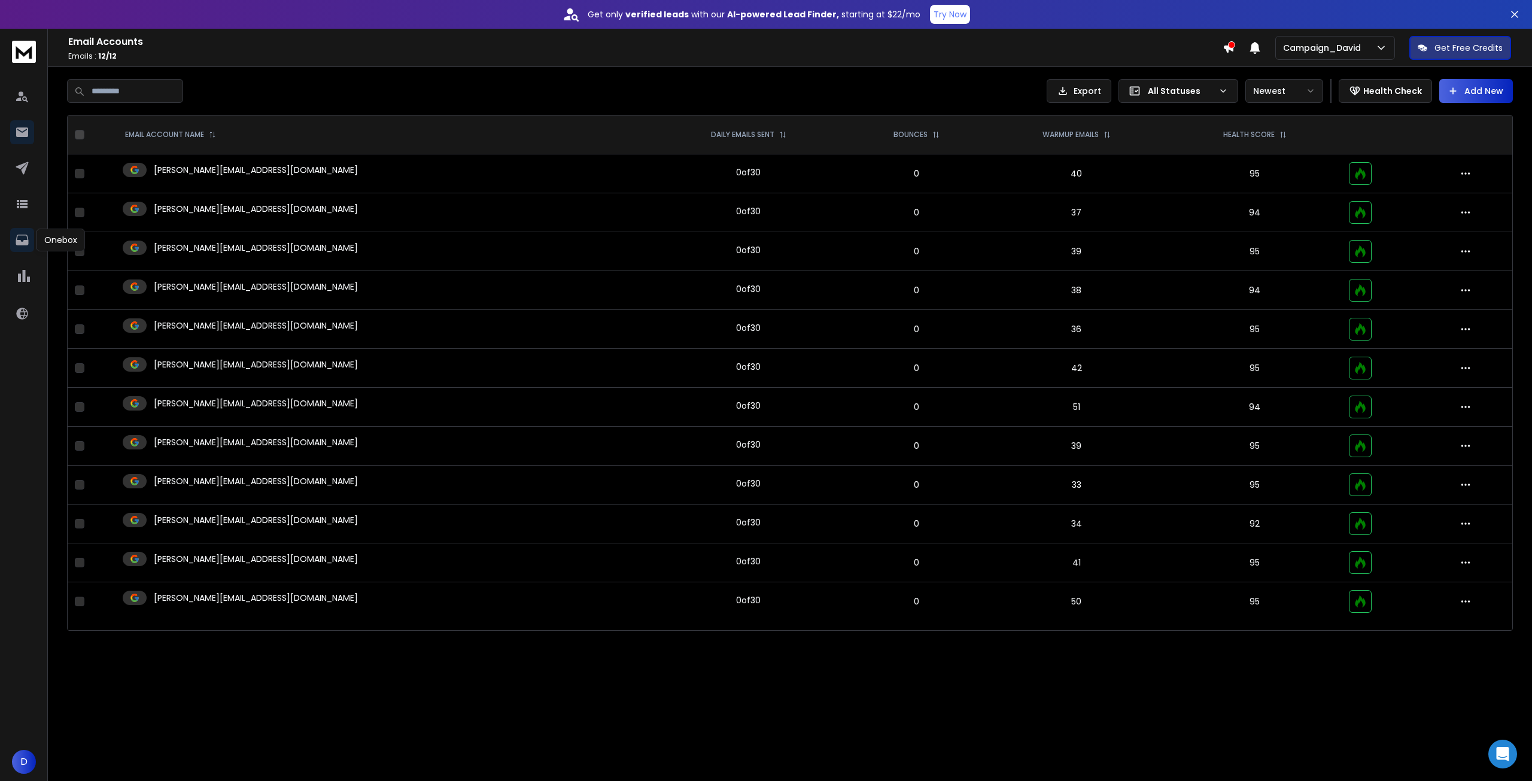
click at [19, 244] on icon at bounding box center [22, 240] width 13 height 11
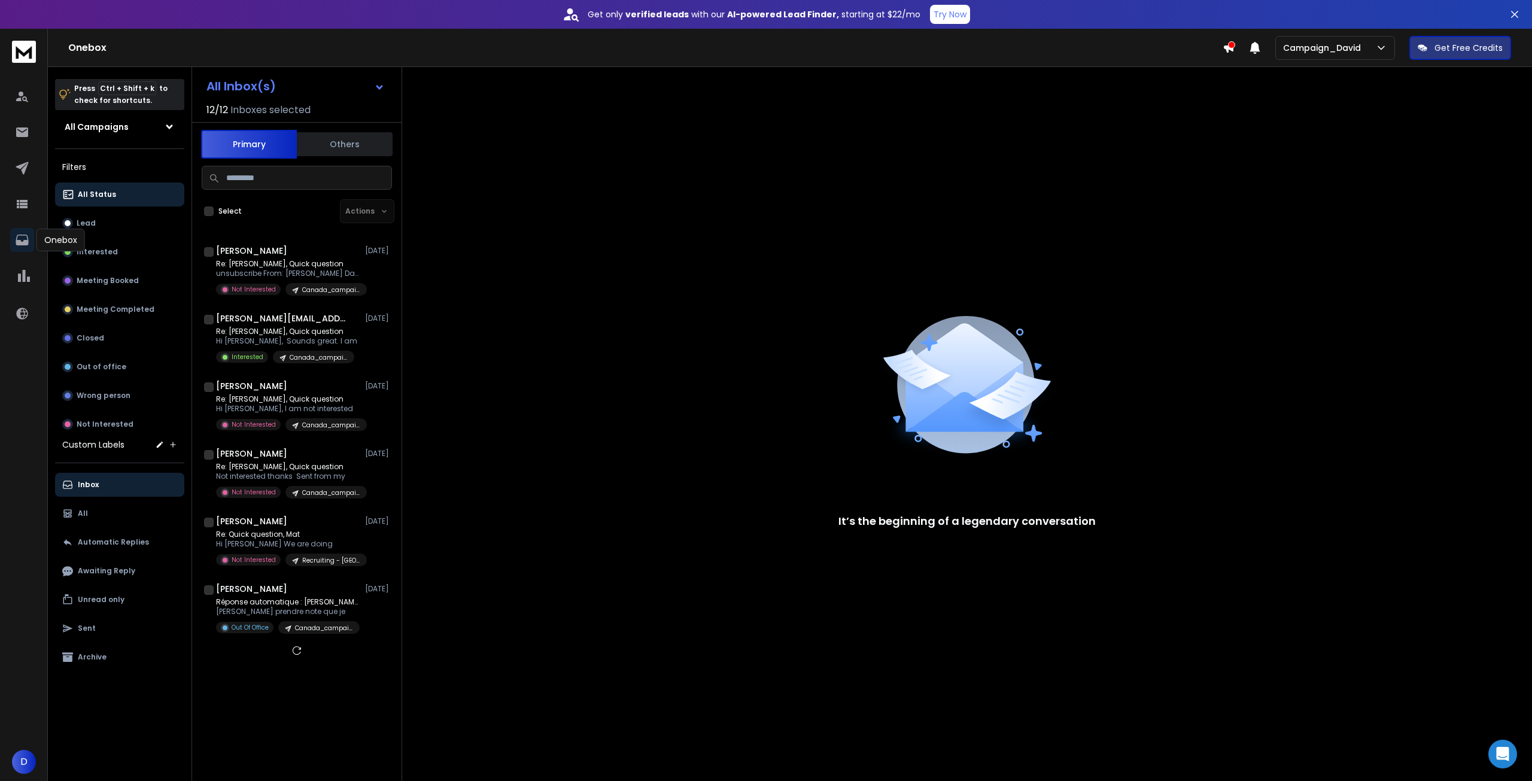
click at [19, 244] on icon at bounding box center [22, 240] width 13 height 11
click at [295, 260] on p "Re: [PERSON_NAME], Quick question" at bounding box center [288, 264] width 144 height 10
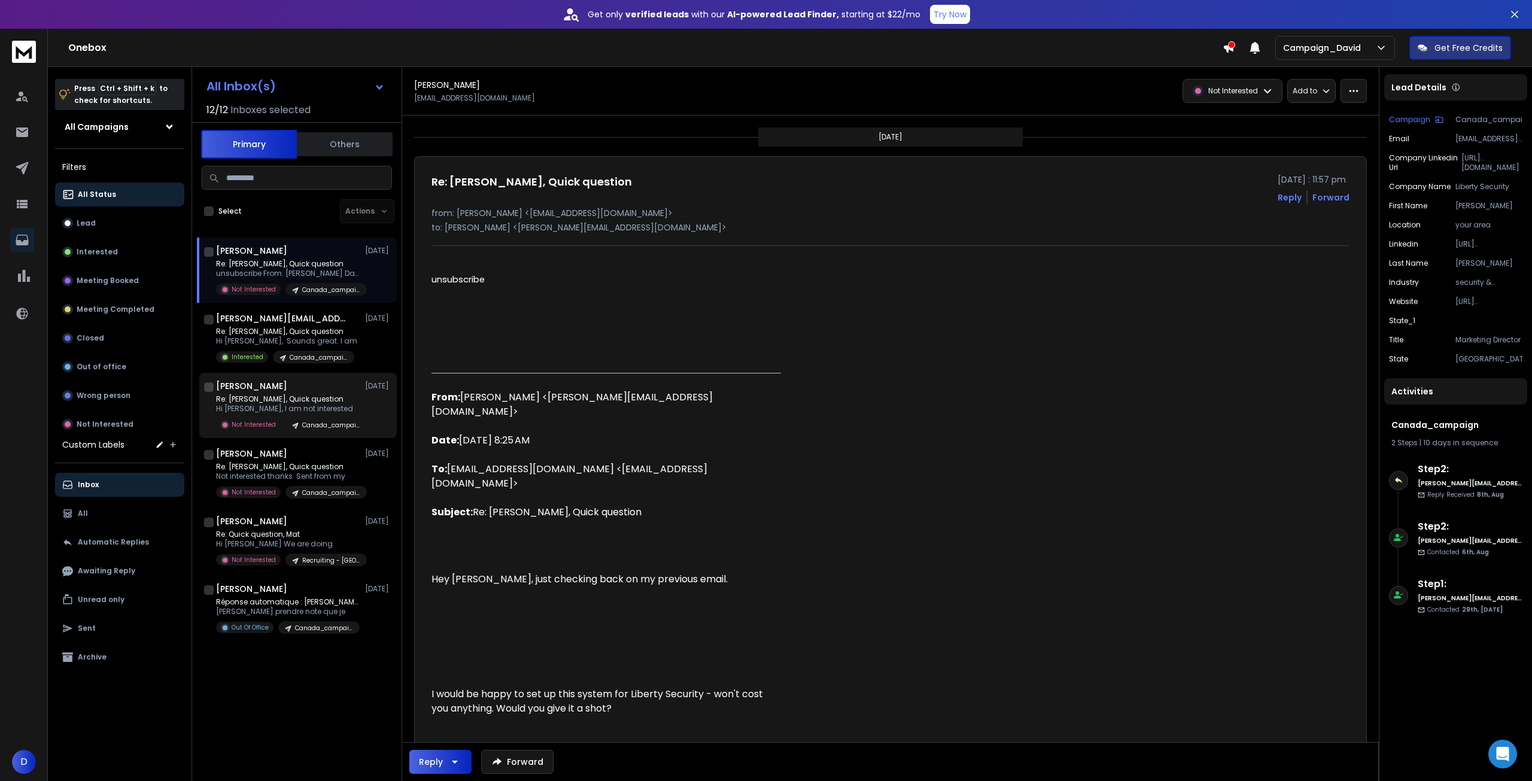
click at [272, 391] on h1 "[PERSON_NAME]" at bounding box center [251, 386] width 71 height 12
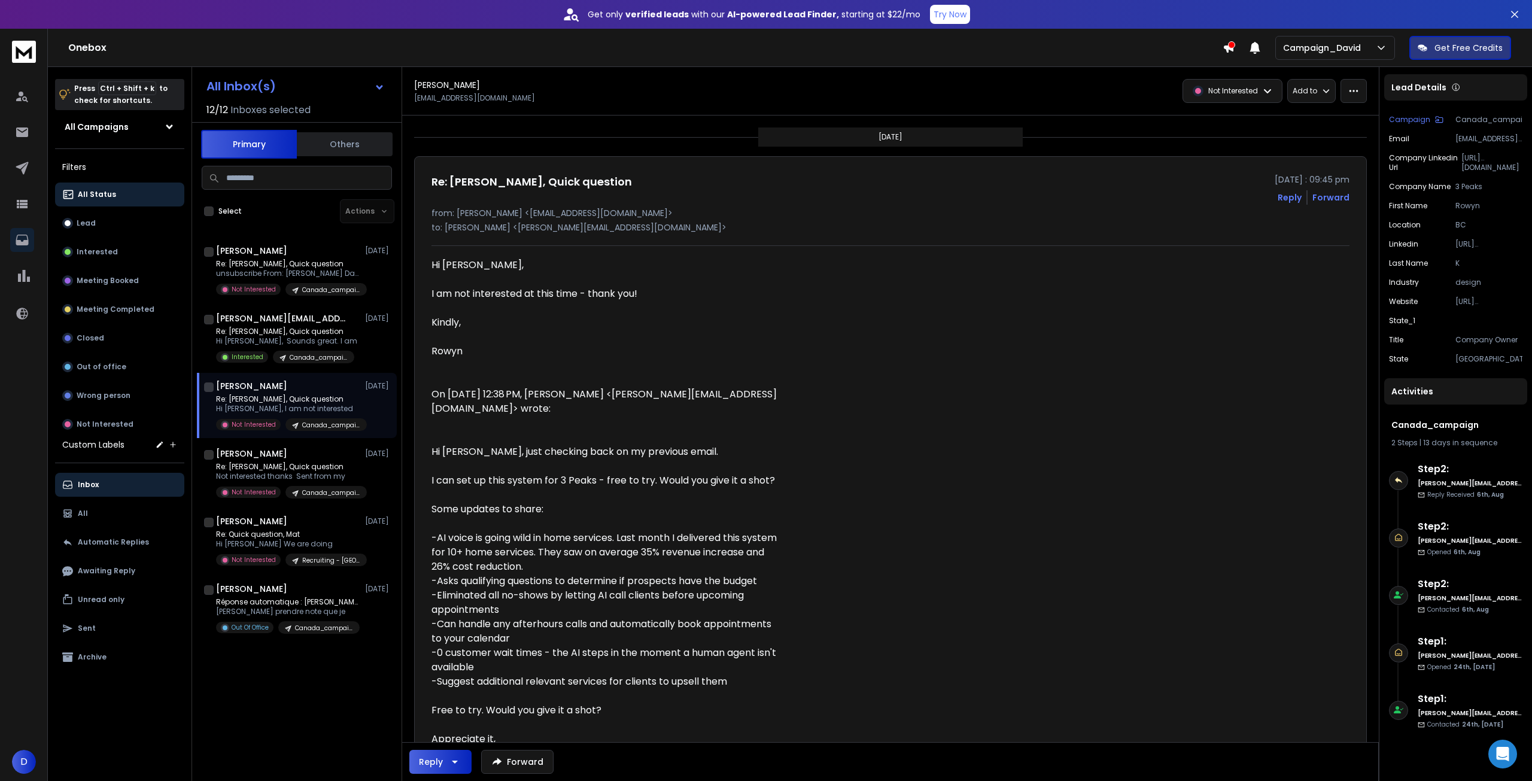
scroll to position [60, 0]
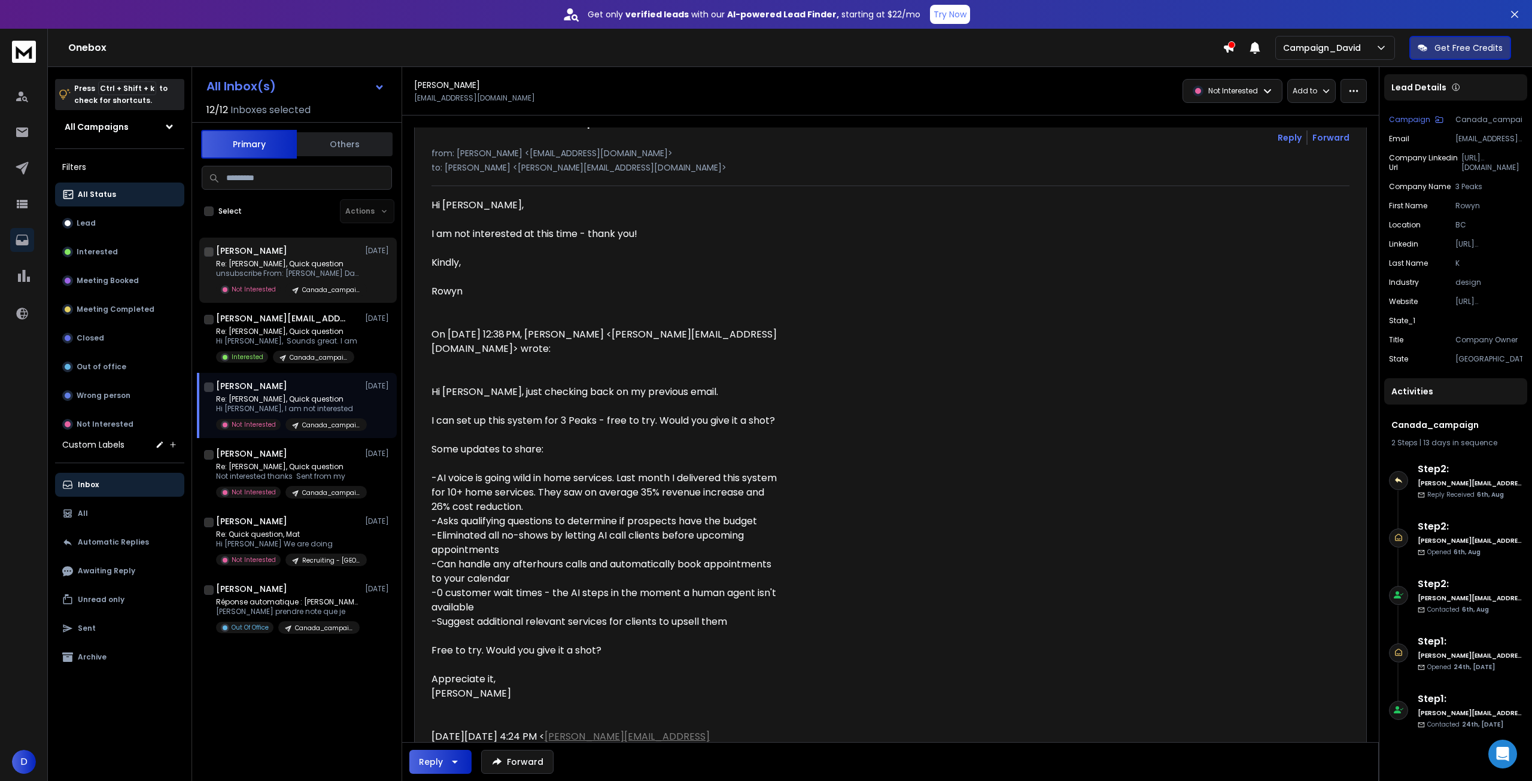
click at [236, 270] on p "unsubscribe From: [PERSON_NAME] Date:" at bounding box center [288, 274] width 144 height 10
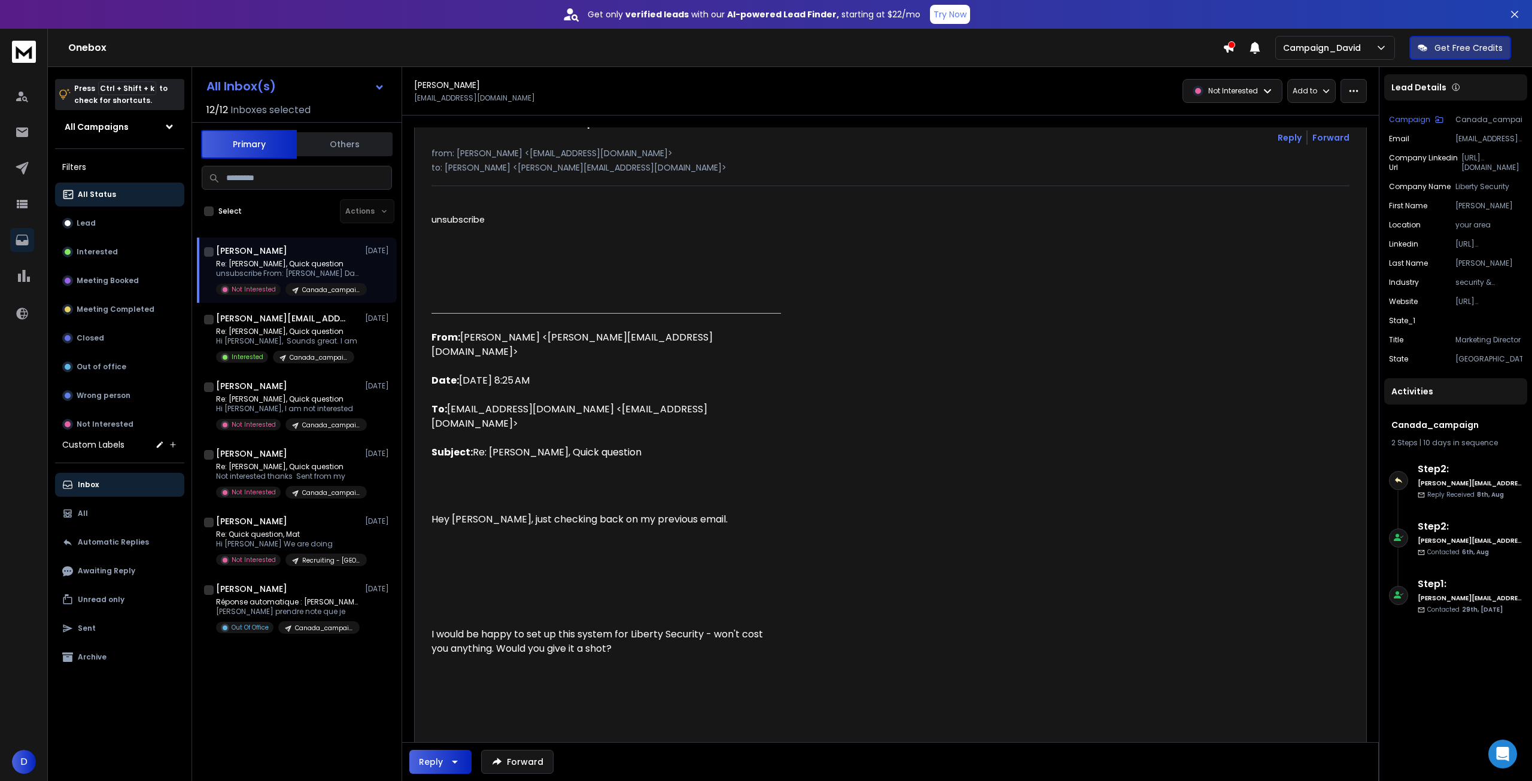
click at [205, 252] on button "button" at bounding box center [209, 252] width 10 height 10
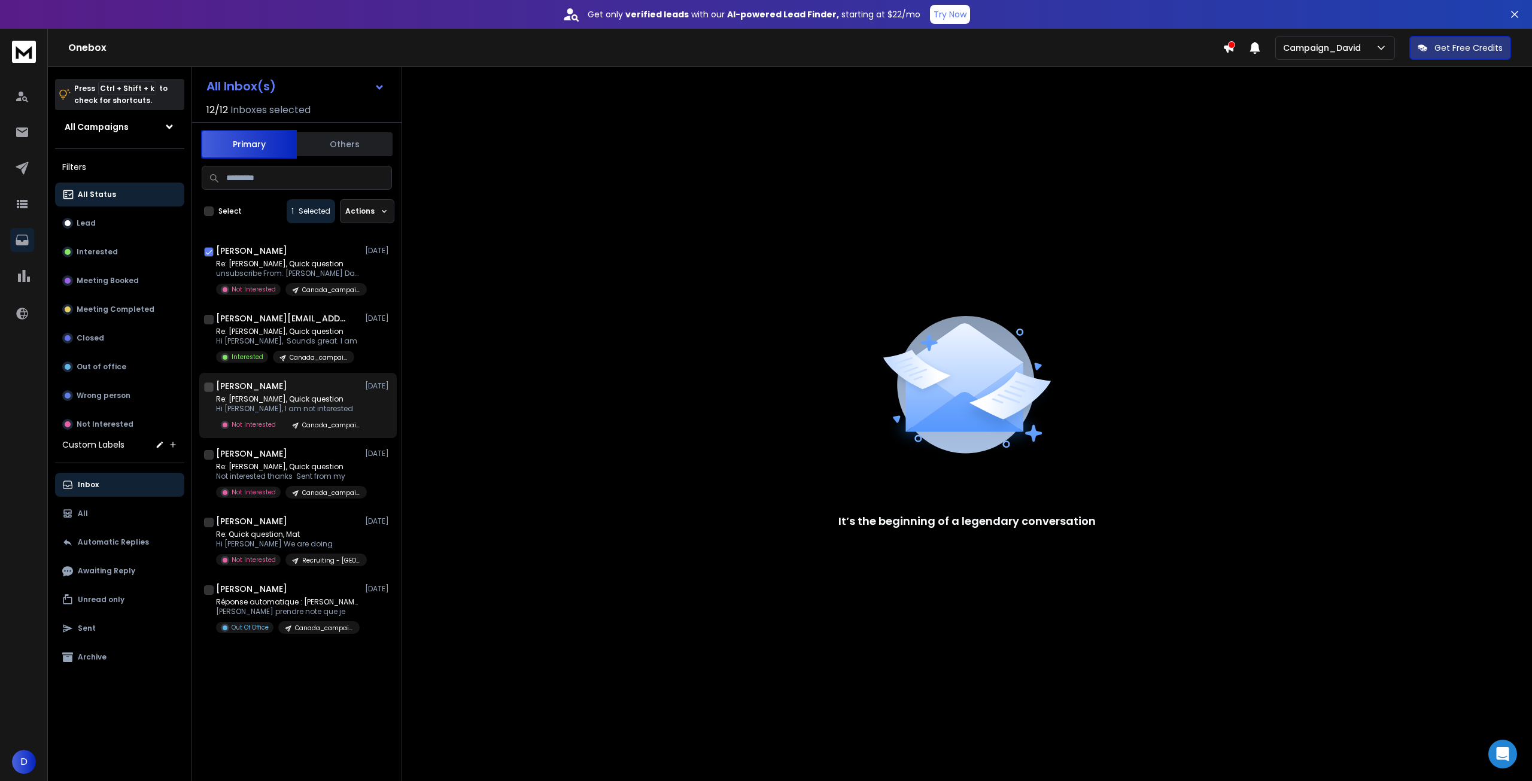
click at [202, 389] on div "[PERSON_NAME] [DATE] Re: [PERSON_NAME], Quick question Hi [PERSON_NAME], I am n…" at bounding box center [297, 405] width 197 height 65
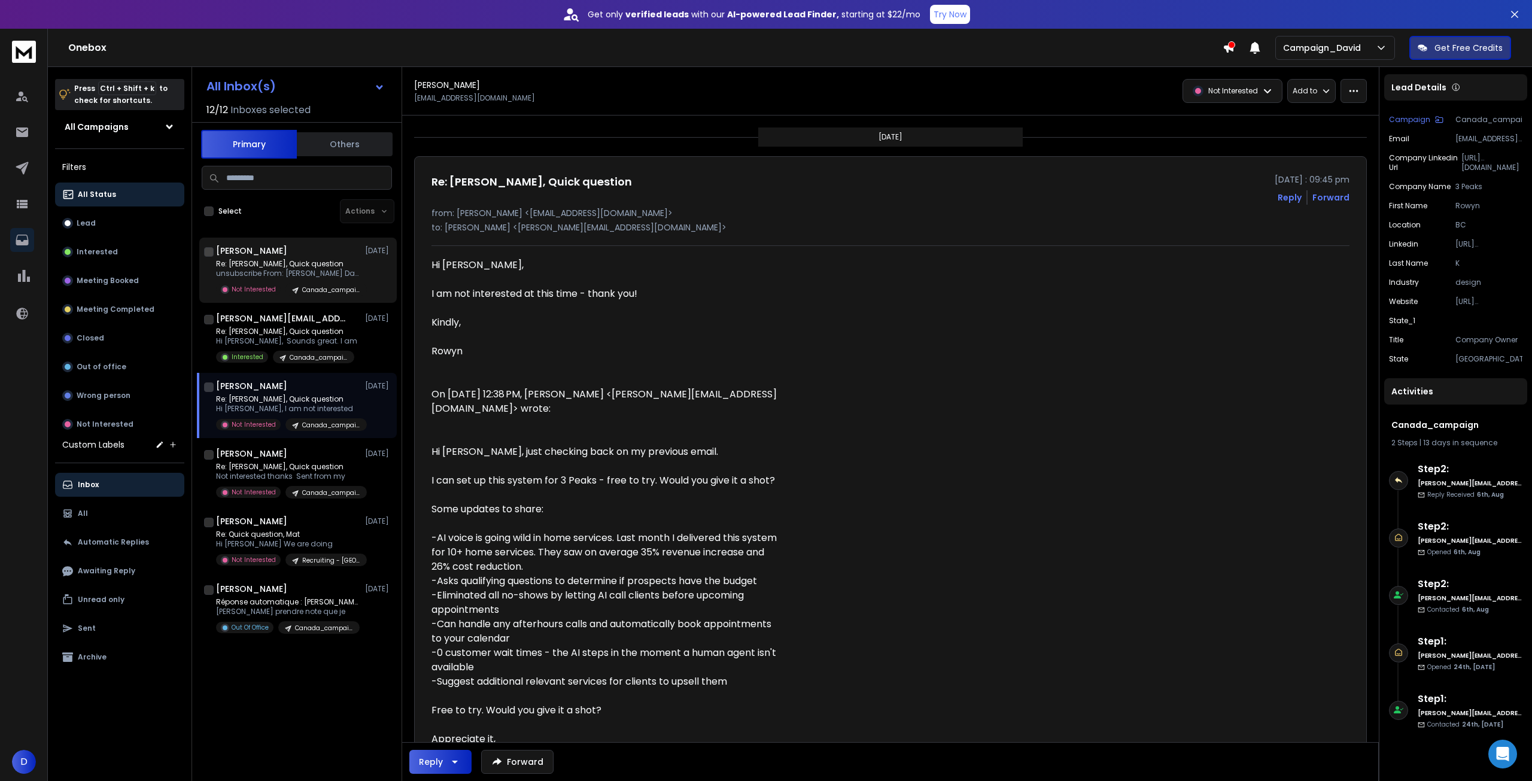
click at [210, 250] on button "button" at bounding box center [209, 252] width 10 height 10
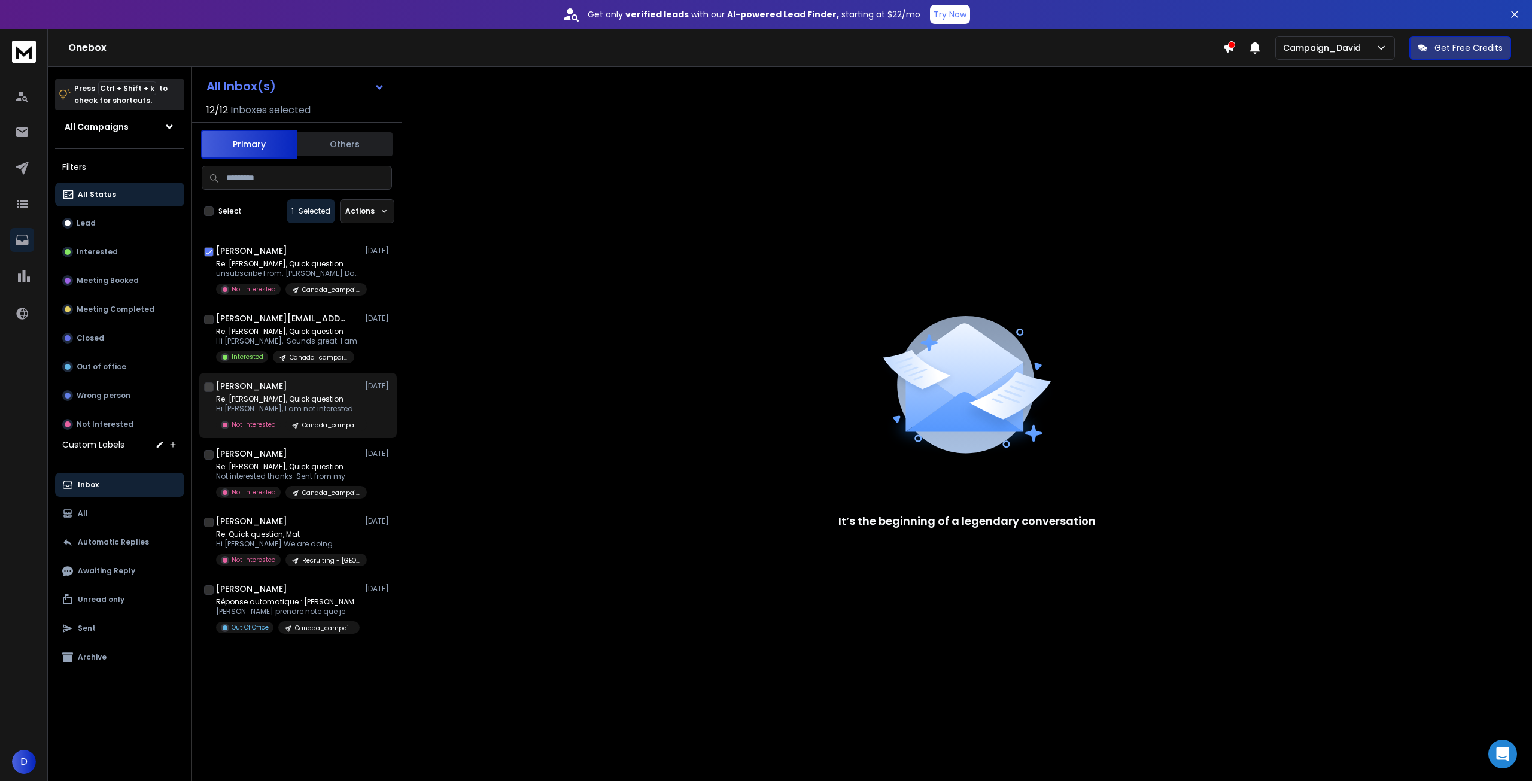
click at [209, 385] on button "button" at bounding box center [209, 387] width 10 height 10
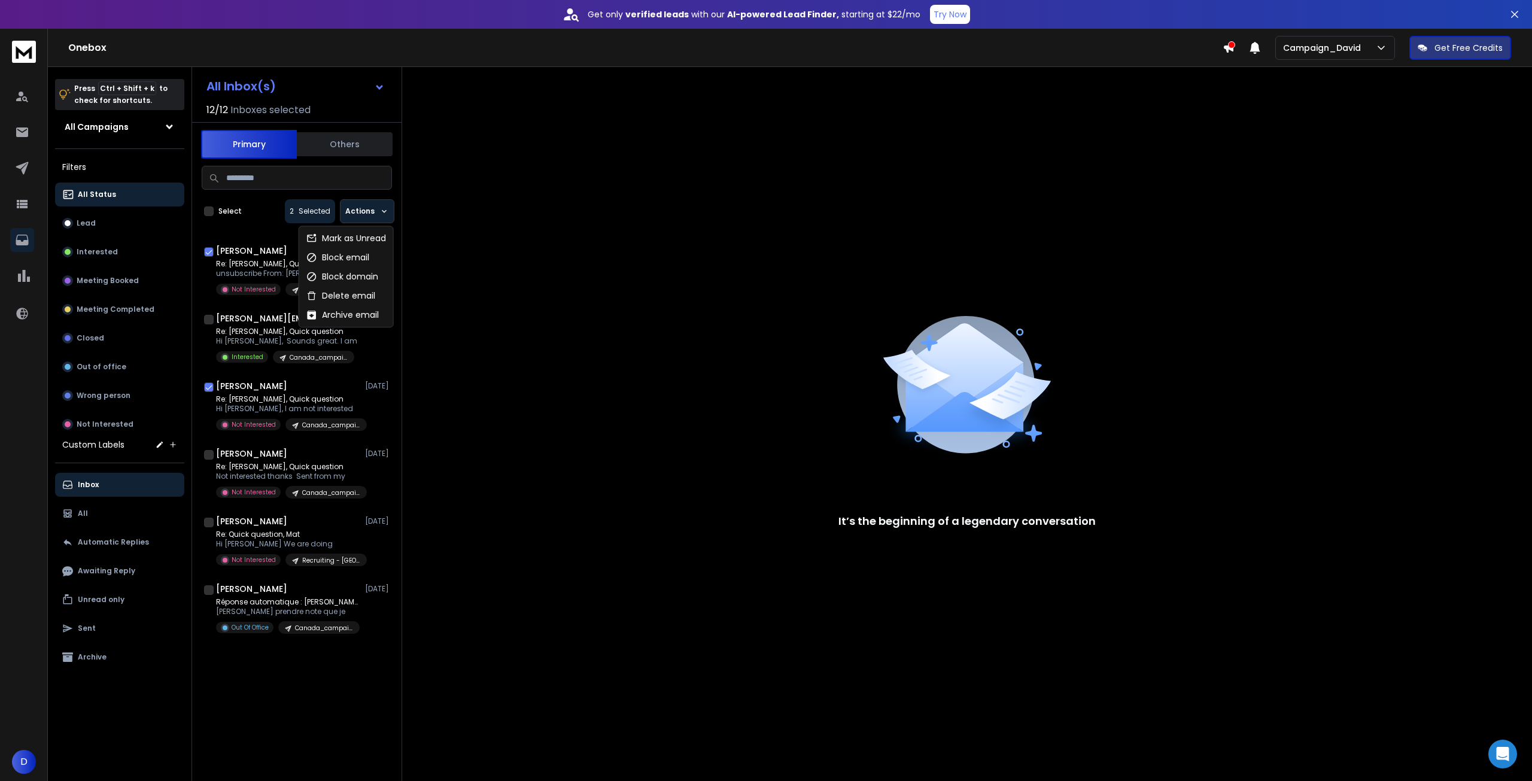
click at [356, 208] on p "Actions" at bounding box center [359, 211] width 29 height 10
click at [347, 313] on div "Archive email" at bounding box center [342, 315] width 72 height 12
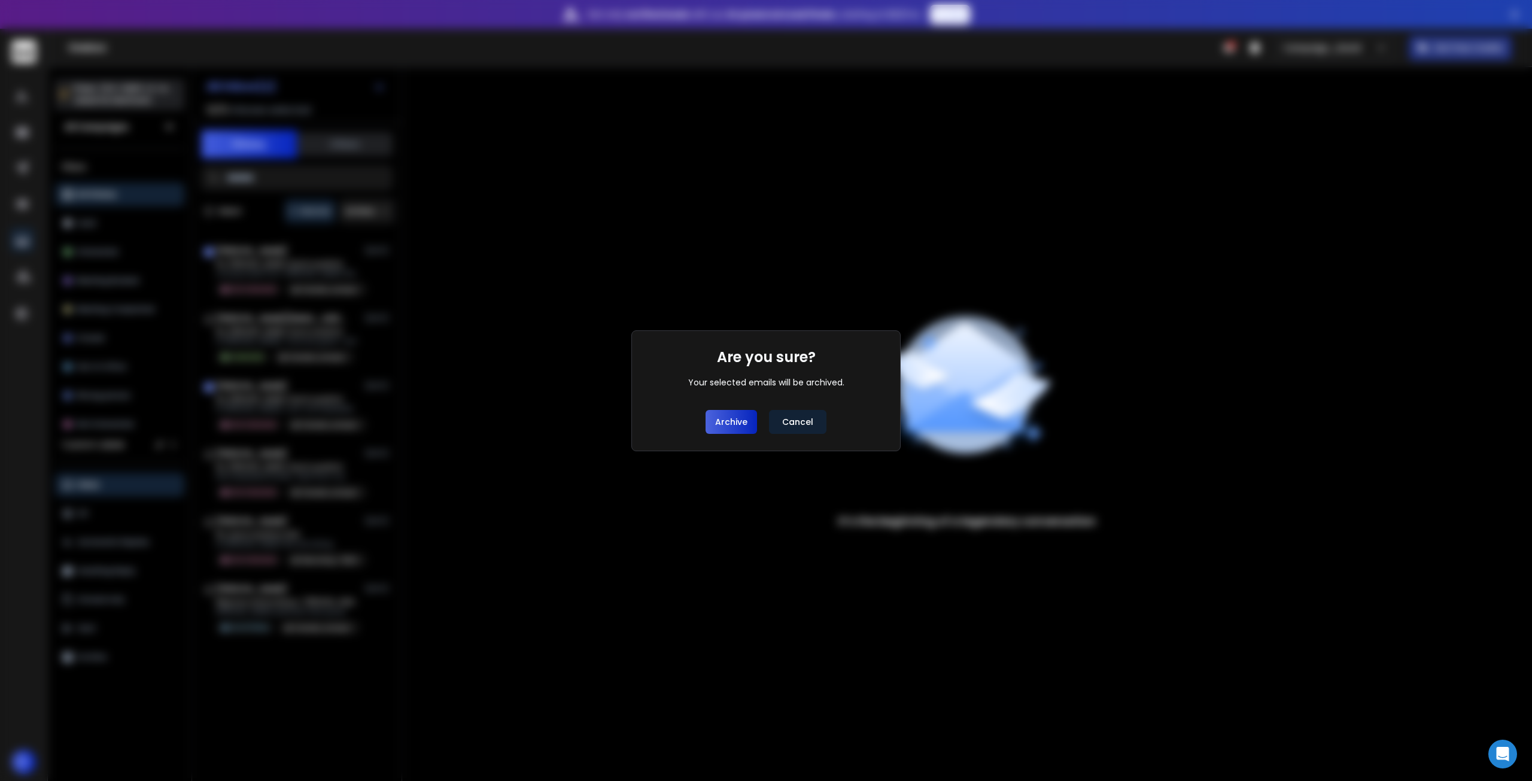
click at [719, 419] on p "archive" at bounding box center [731, 422] width 32 height 12
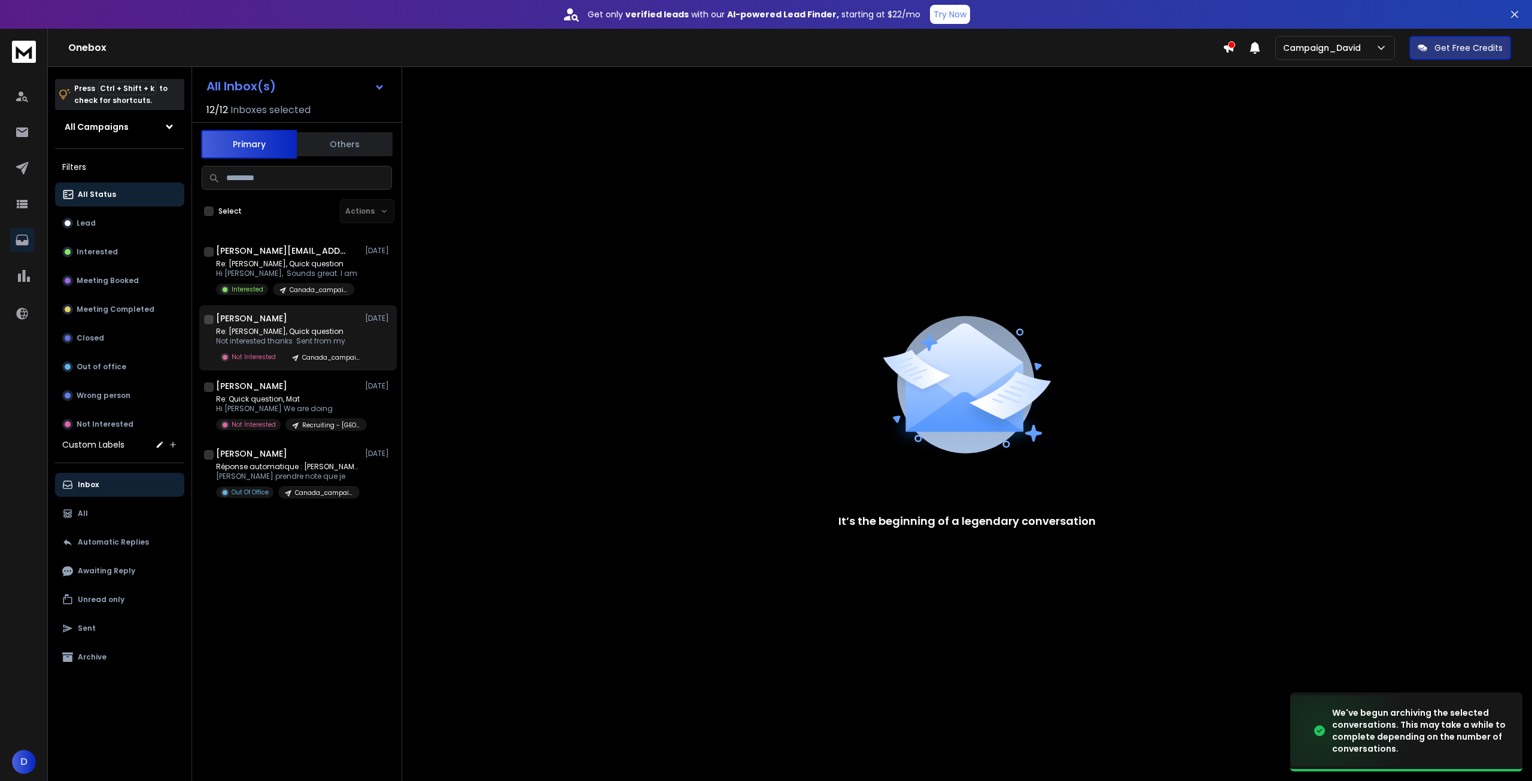
click at [296, 323] on div "[PERSON_NAME] [DATE]" at bounding box center [304, 318] width 176 height 12
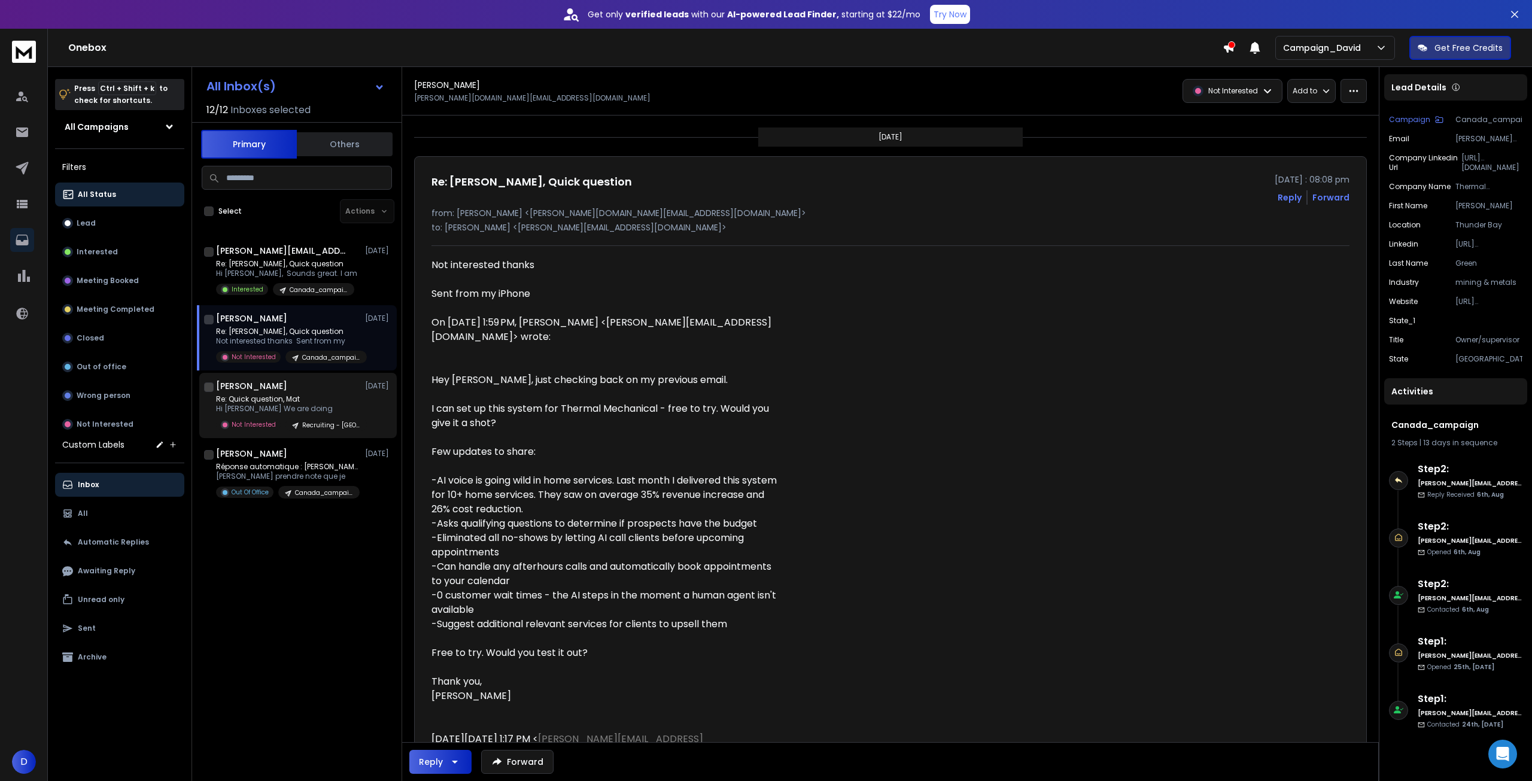
click at [286, 393] on div "[PERSON_NAME] [DATE] Re: Quick question, Mat Hi [PERSON_NAME] We are doing Not …" at bounding box center [304, 405] width 176 height 51
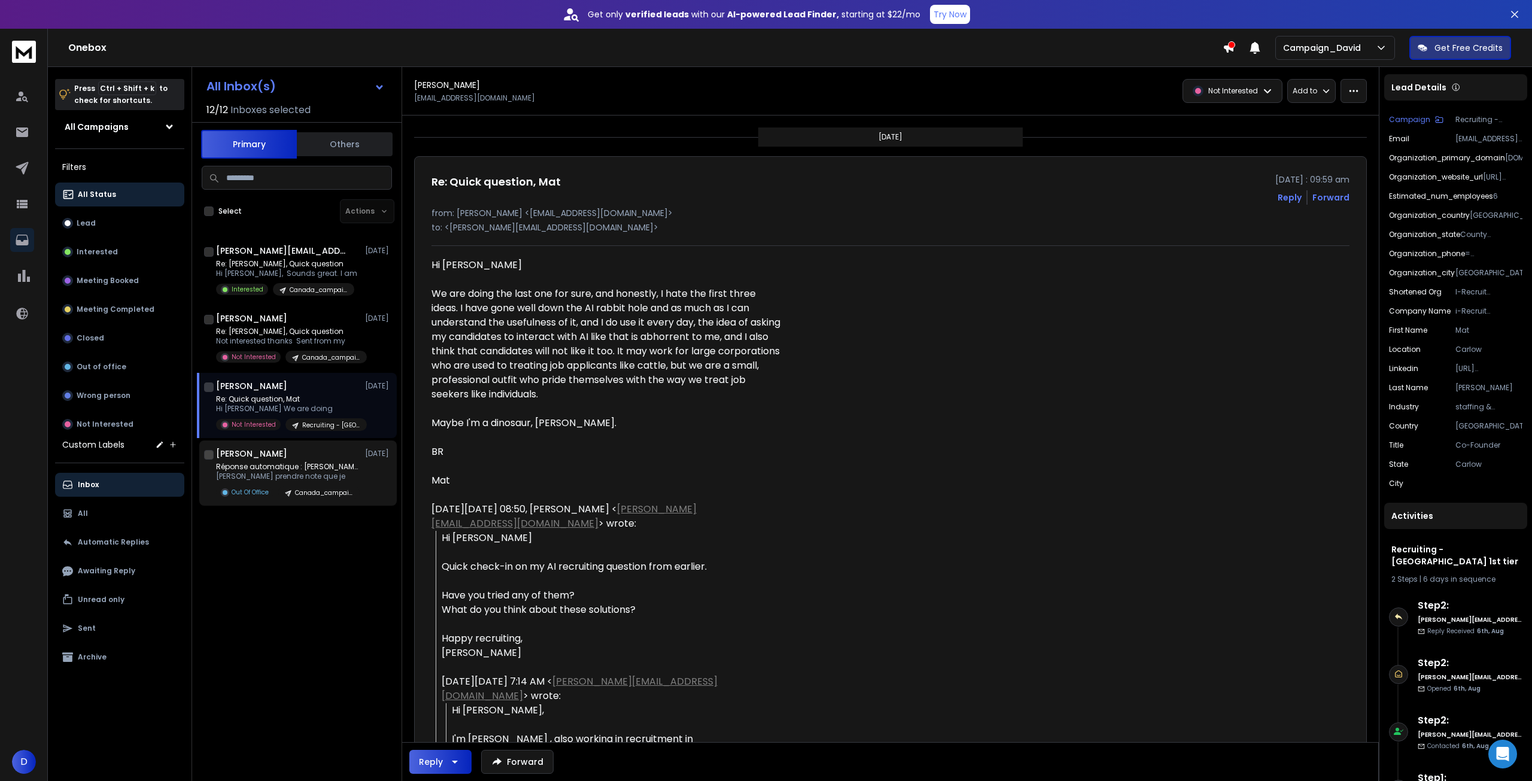
click at [269, 463] on p "Réponse automatique : [PERSON_NAME], Quick question" at bounding box center [288, 467] width 144 height 10
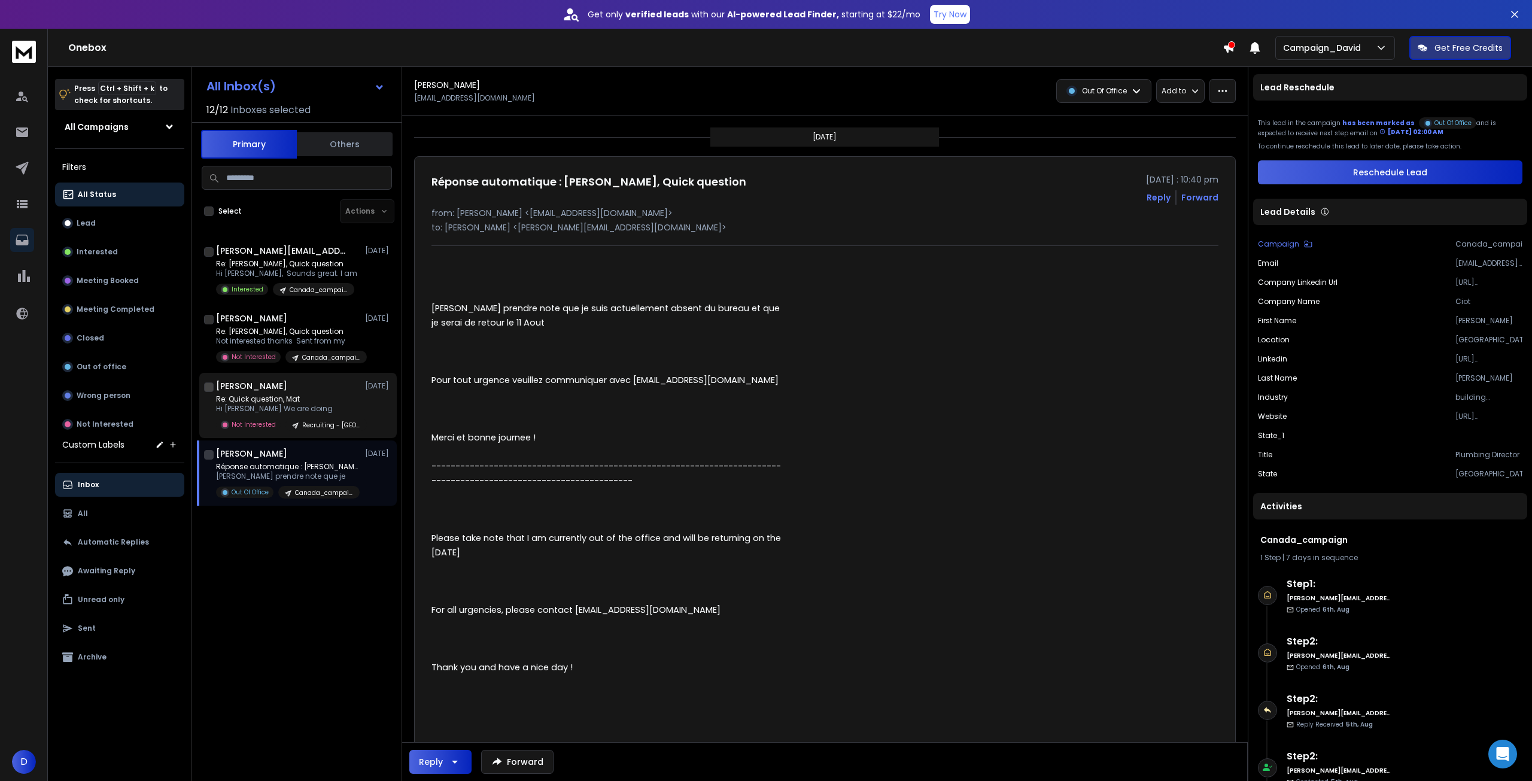
click at [267, 412] on p "Hi [PERSON_NAME] We are doing" at bounding box center [288, 409] width 144 height 10
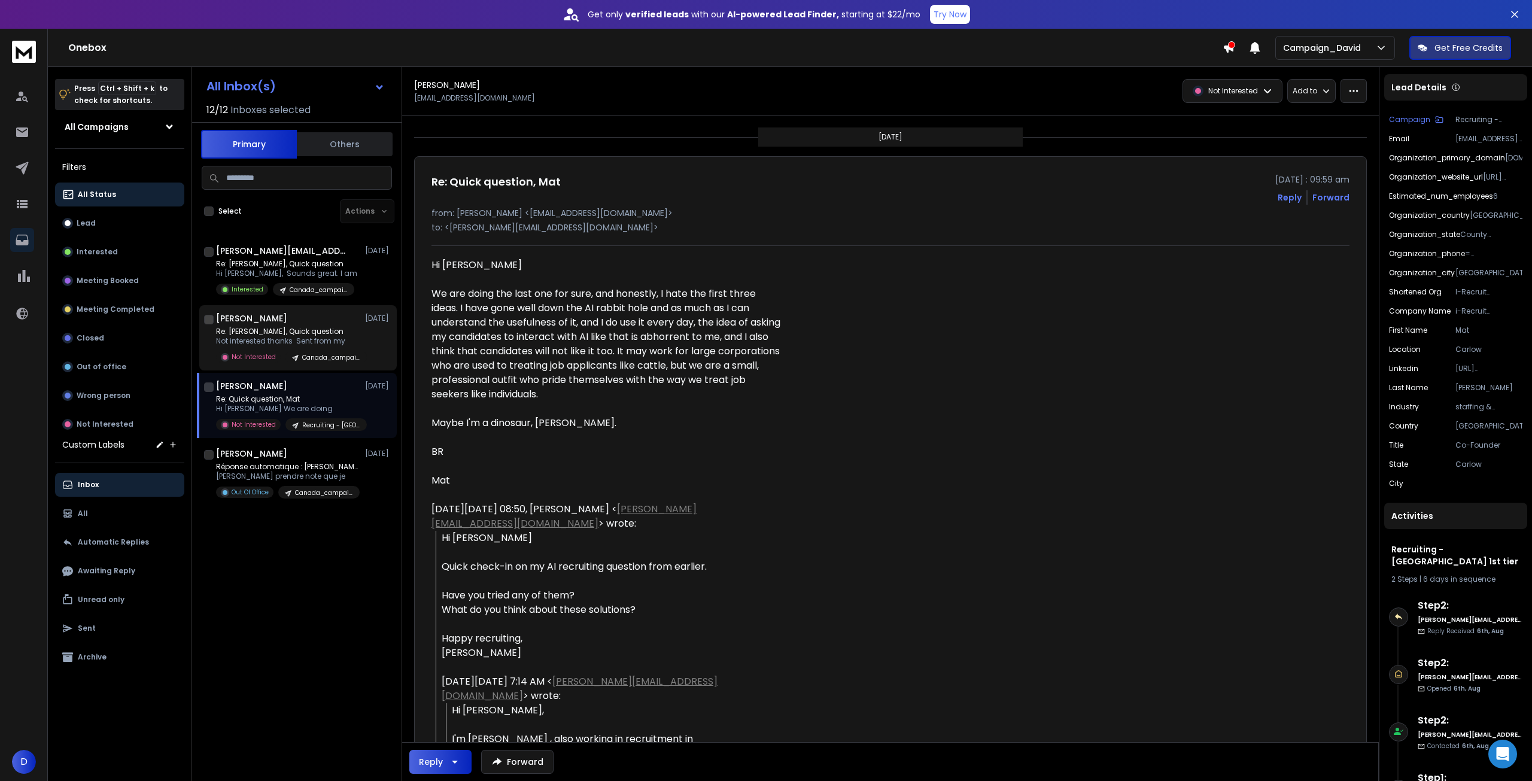
click at [284, 328] on p "Re: [PERSON_NAME], Quick question" at bounding box center [288, 332] width 144 height 10
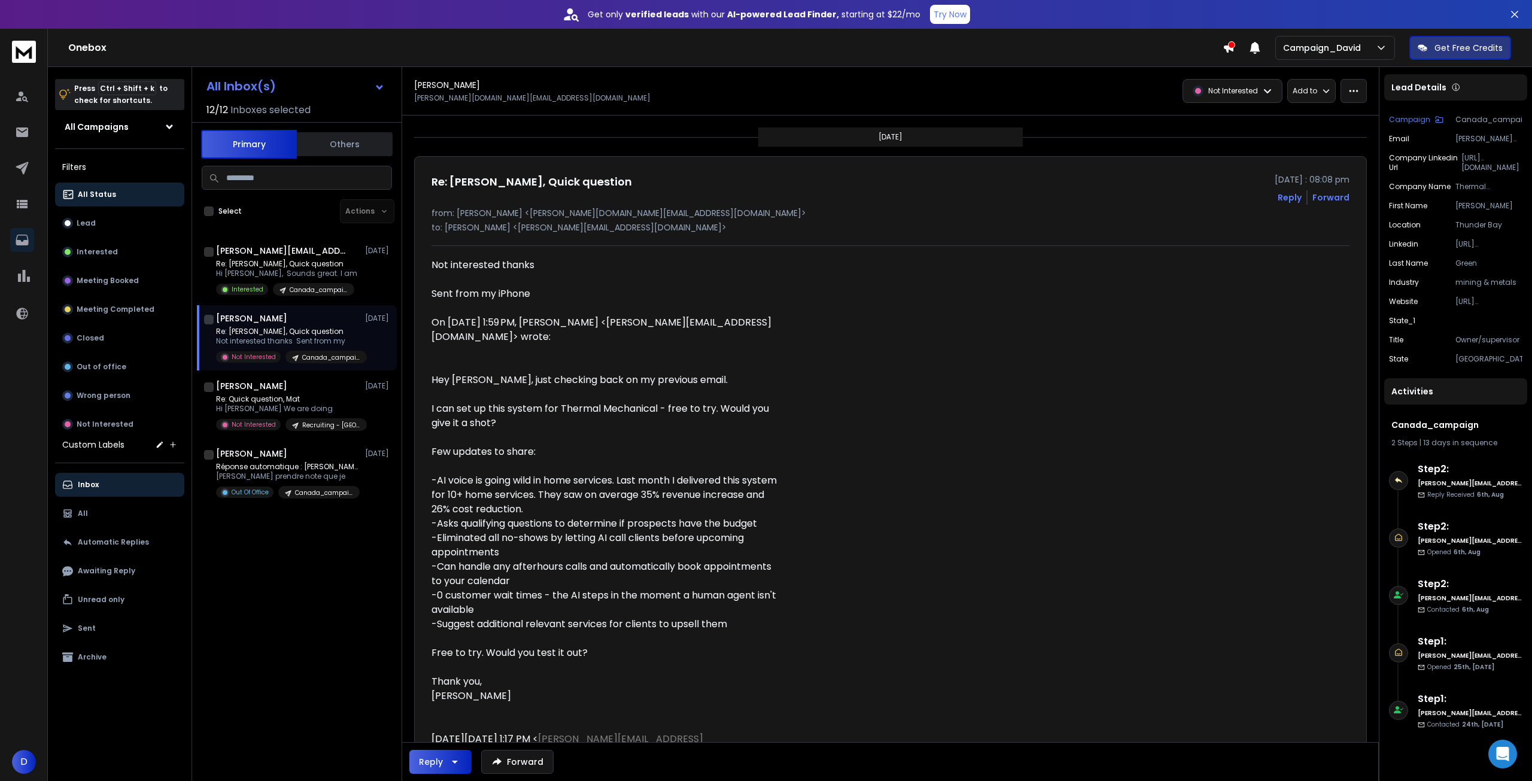
click at [210, 318] on button "button" at bounding box center [209, 320] width 10 height 10
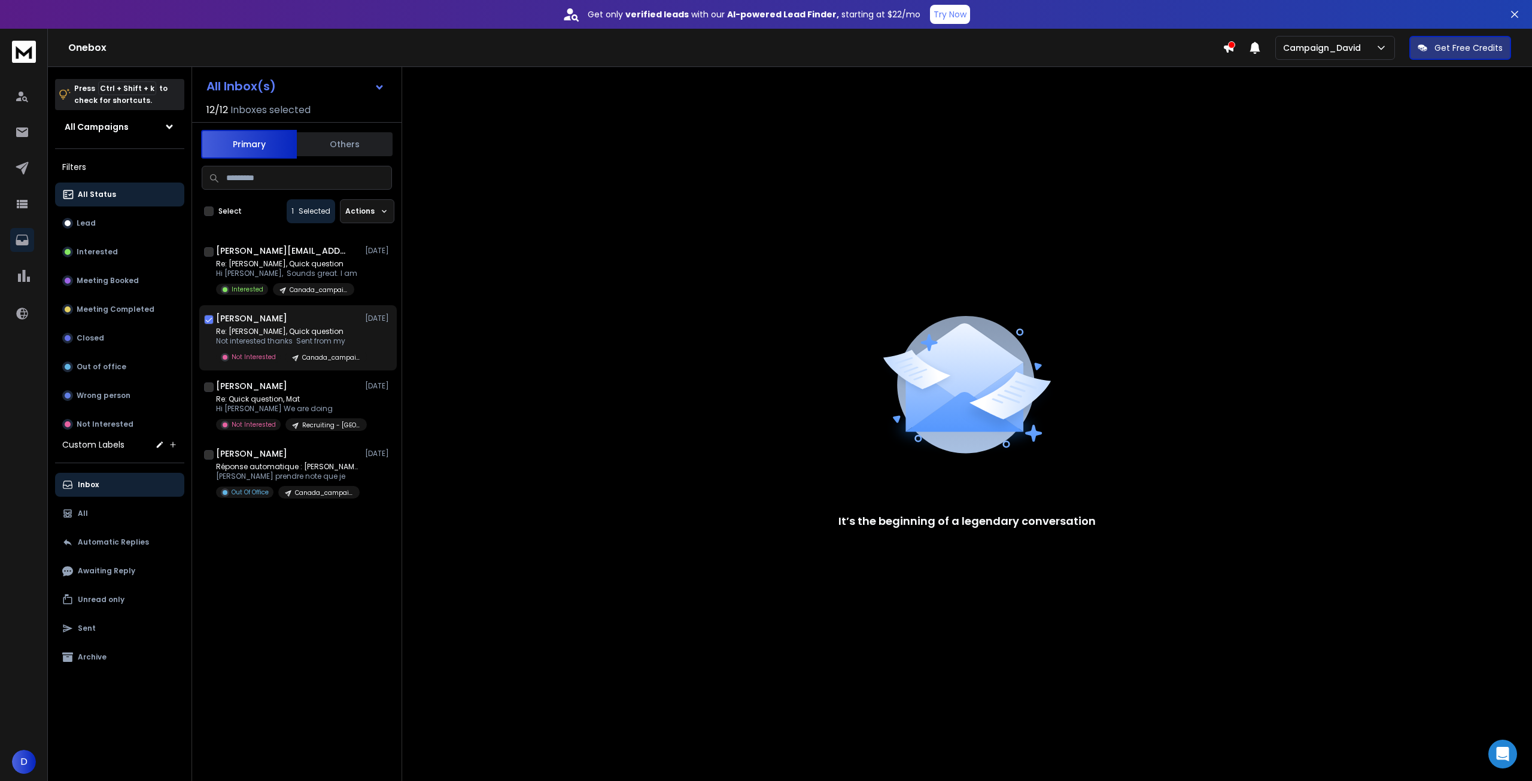
click at [210, 318] on button "button" at bounding box center [209, 320] width 10 height 10
click at [255, 325] on div "[PERSON_NAME] [DATE] Re: [PERSON_NAME], Quick question Not interested thanks Se…" at bounding box center [304, 337] width 176 height 51
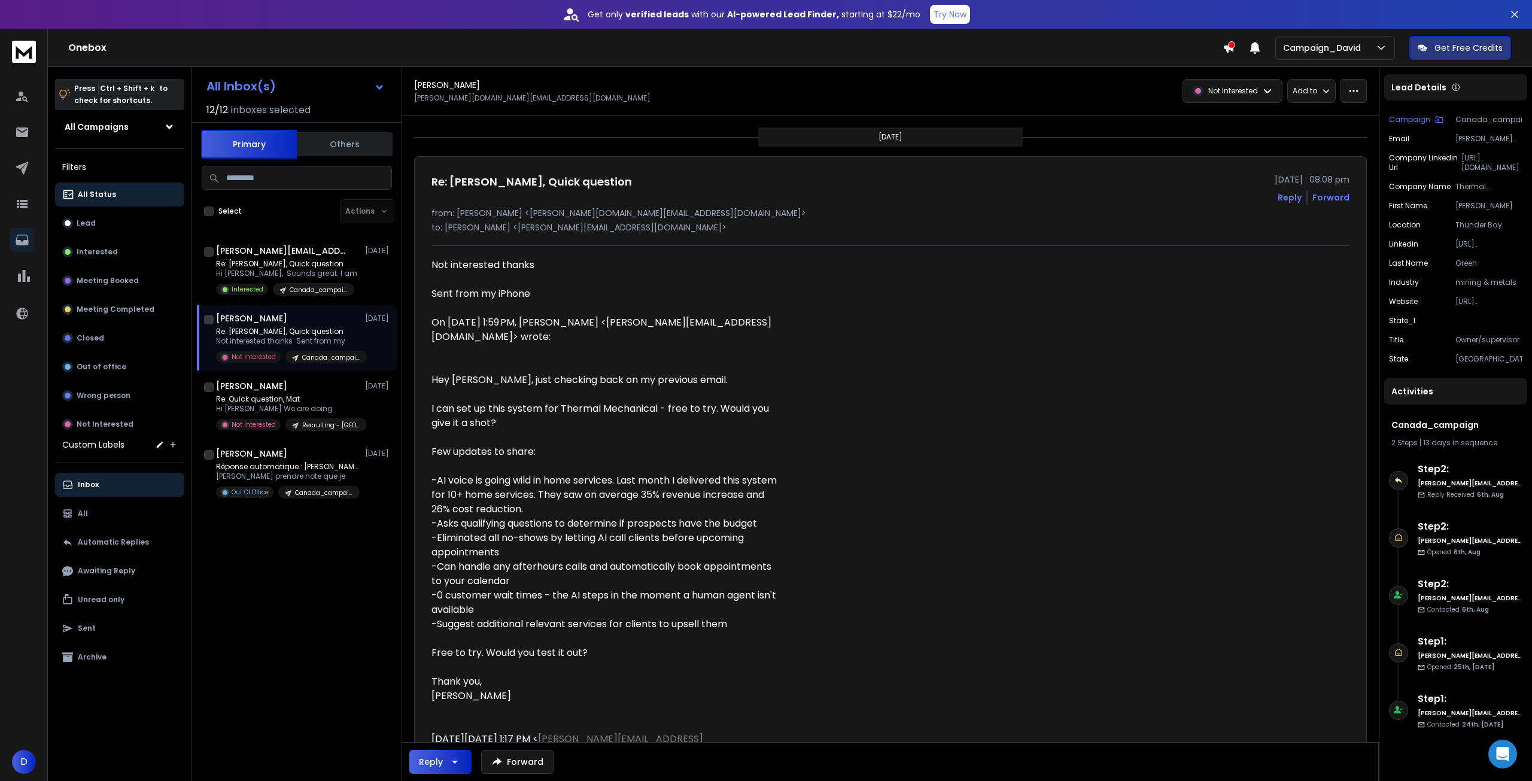
click at [211, 319] on button "button" at bounding box center [209, 320] width 10 height 10
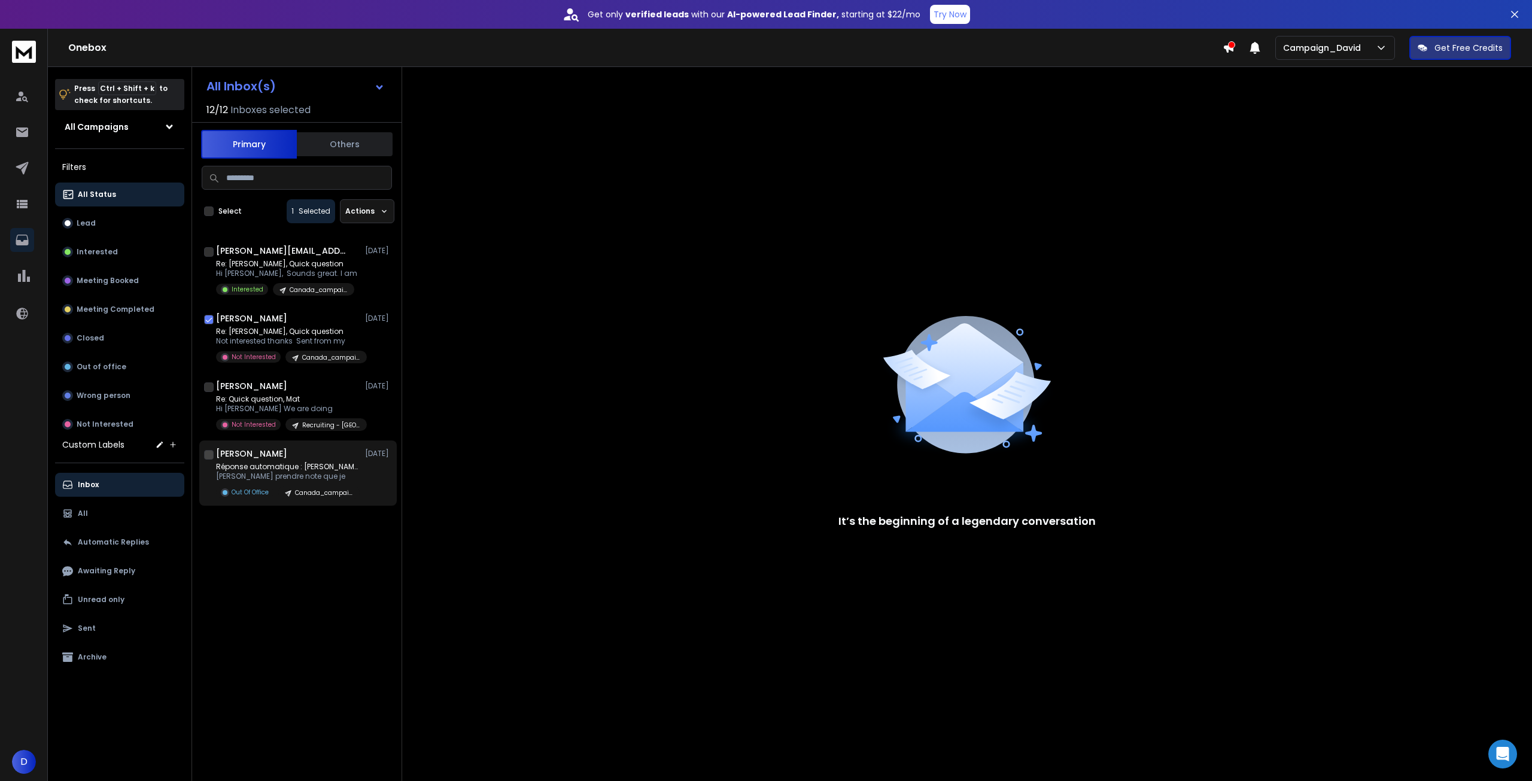
click at [263, 461] on div "[PERSON_NAME] [DATE] Réponse automatique : [PERSON_NAME], Quick question [PERSO…" at bounding box center [304, 473] width 176 height 51
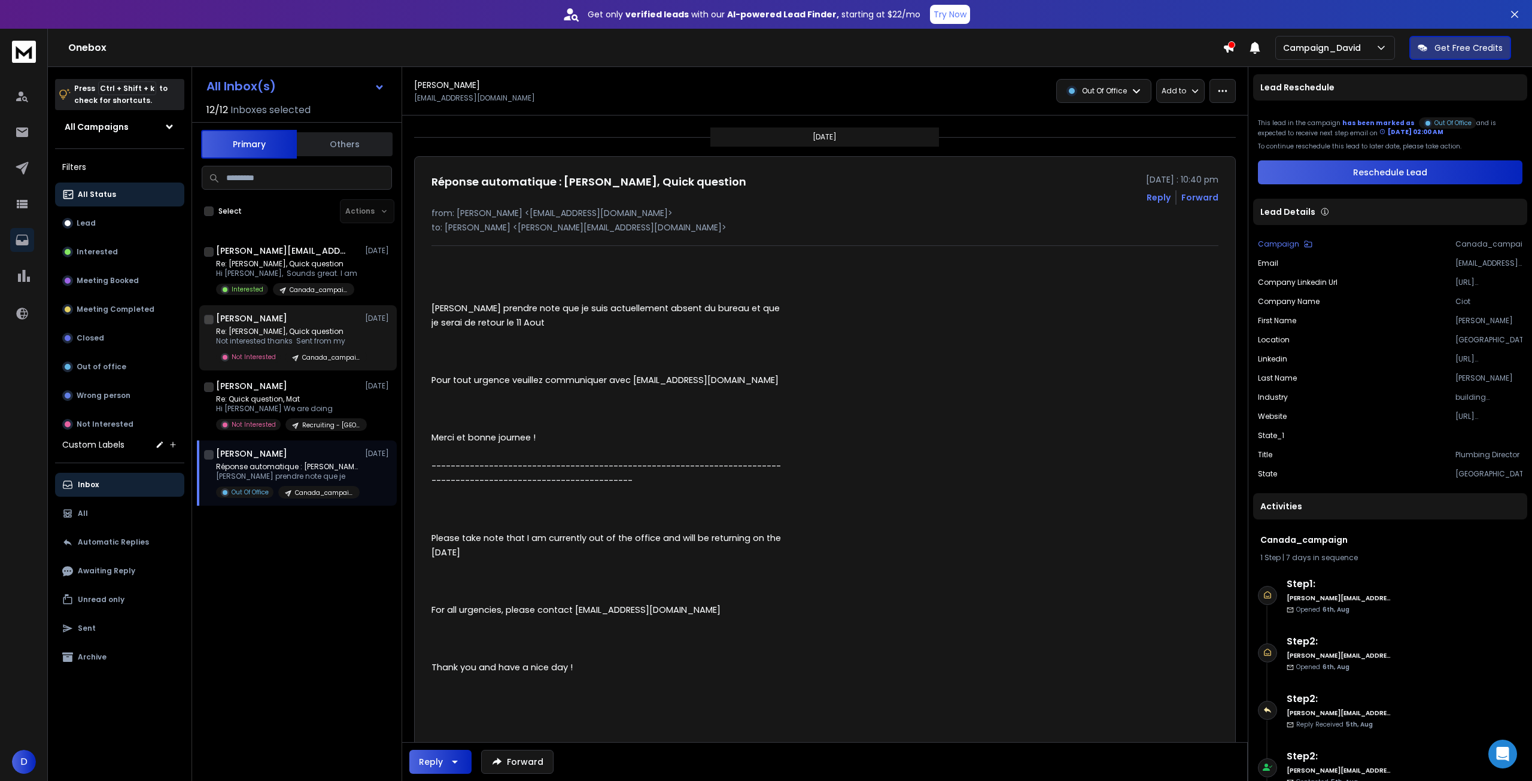
click at [211, 319] on button "button" at bounding box center [209, 320] width 10 height 10
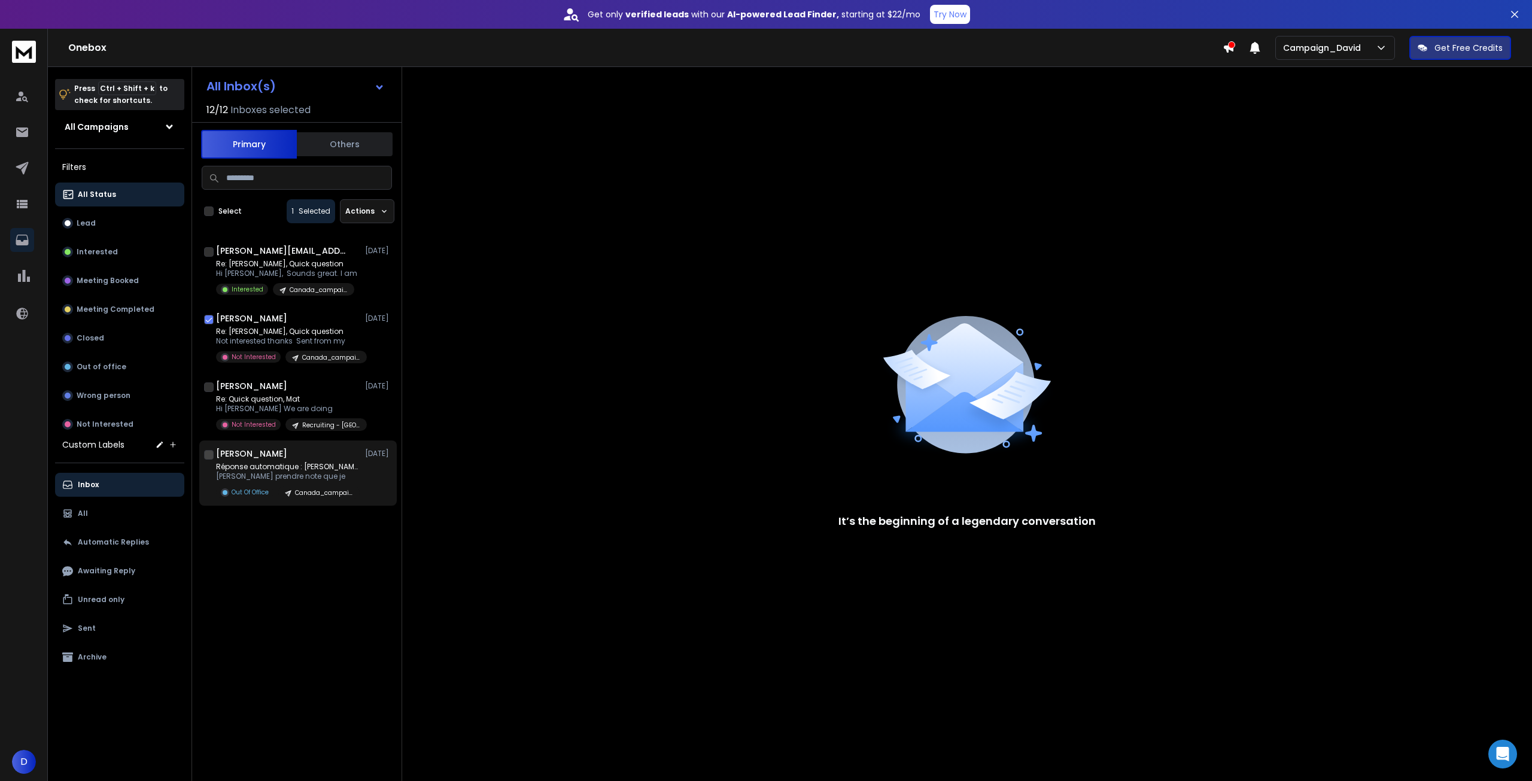
click at [213, 451] on div "[PERSON_NAME] [DATE] Réponse automatique : [PERSON_NAME], Quick question [PERSO…" at bounding box center [297, 472] width 197 height 65
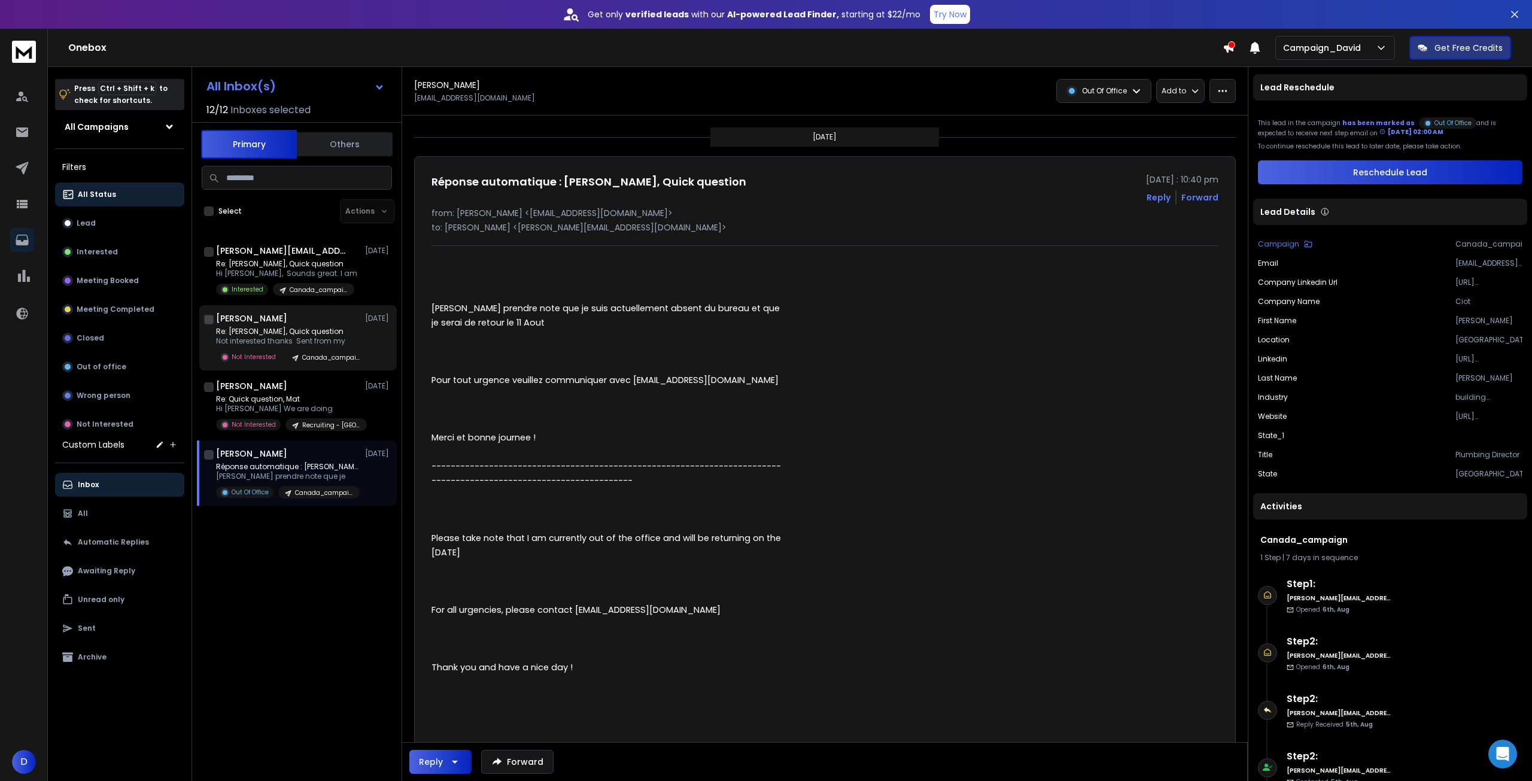
click at [209, 318] on button "button" at bounding box center [209, 320] width 10 height 10
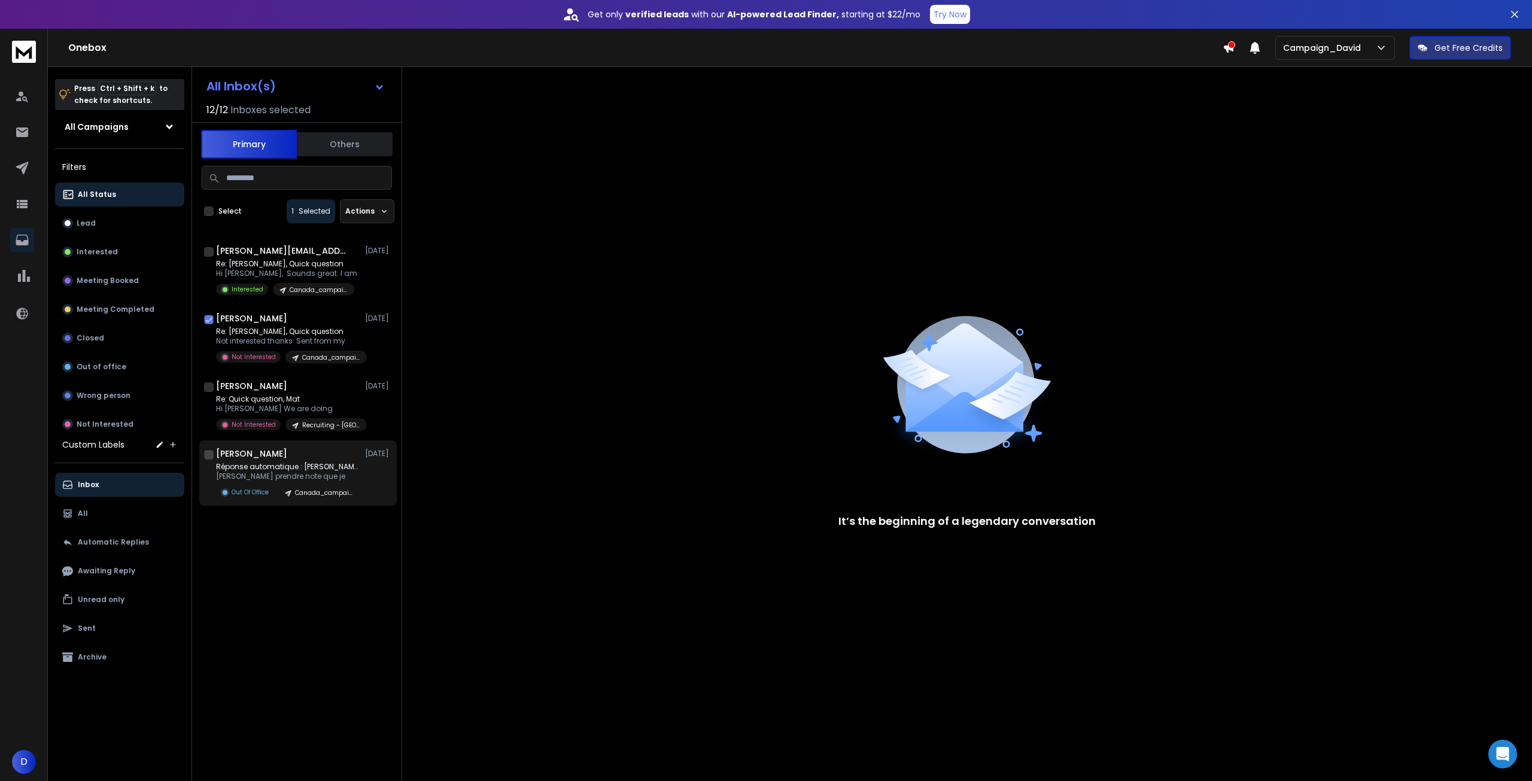
click at [207, 453] on button "button" at bounding box center [209, 455] width 10 height 10
drag, startPoint x: 361, startPoint y: 196, endPoint x: 360, endPoint y: 202, distance: 6.0
click at [361, 197] on div "Select 2 Selected Actions" at bounding box center [296, 208] width 209 height 29
click at [360, 205] on button "Actions" at bounding box center [367, 211] width 54 height 24
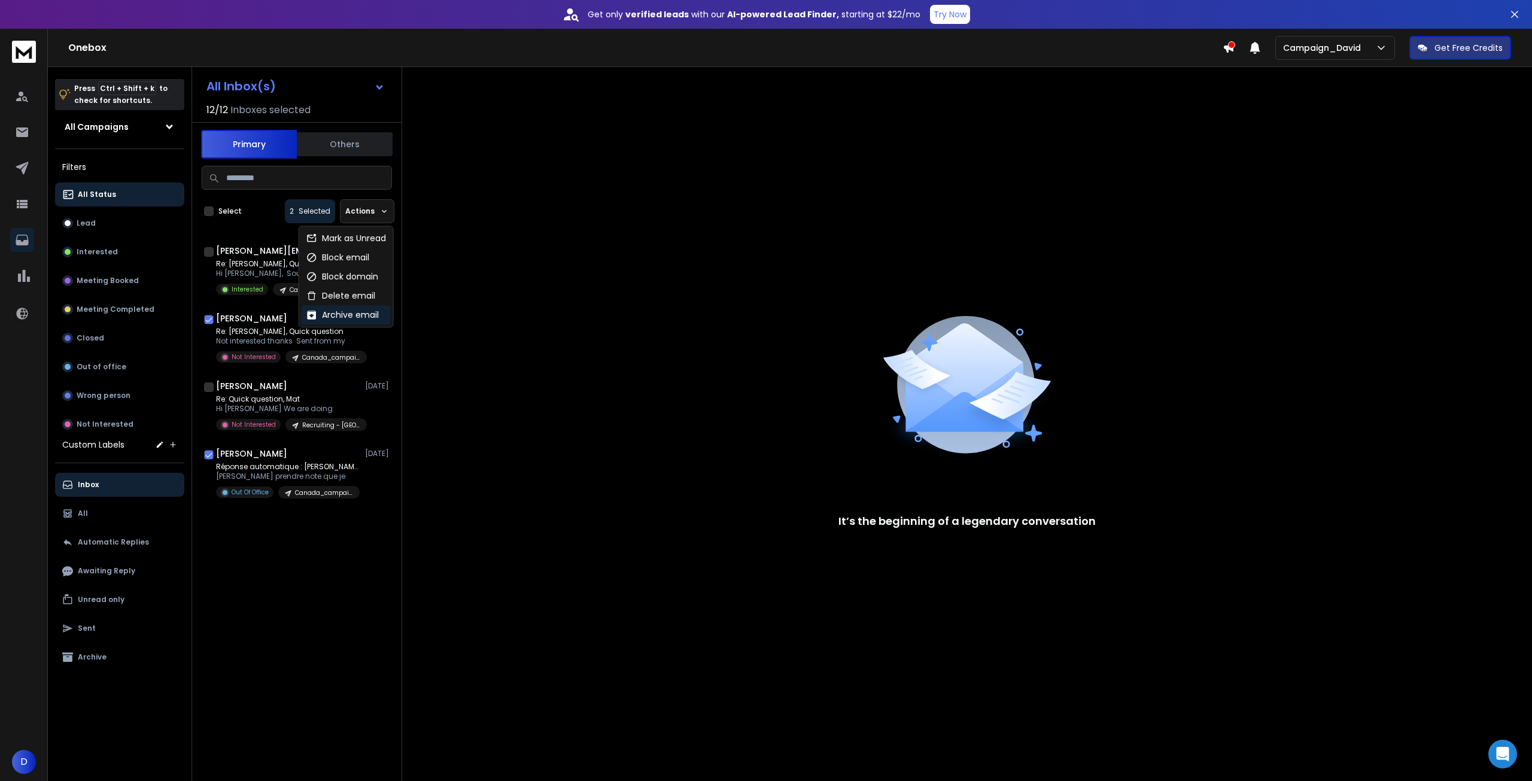
click at [361, 311] on div "Archive email" at bounding box center [342, 315] width 72 height 12
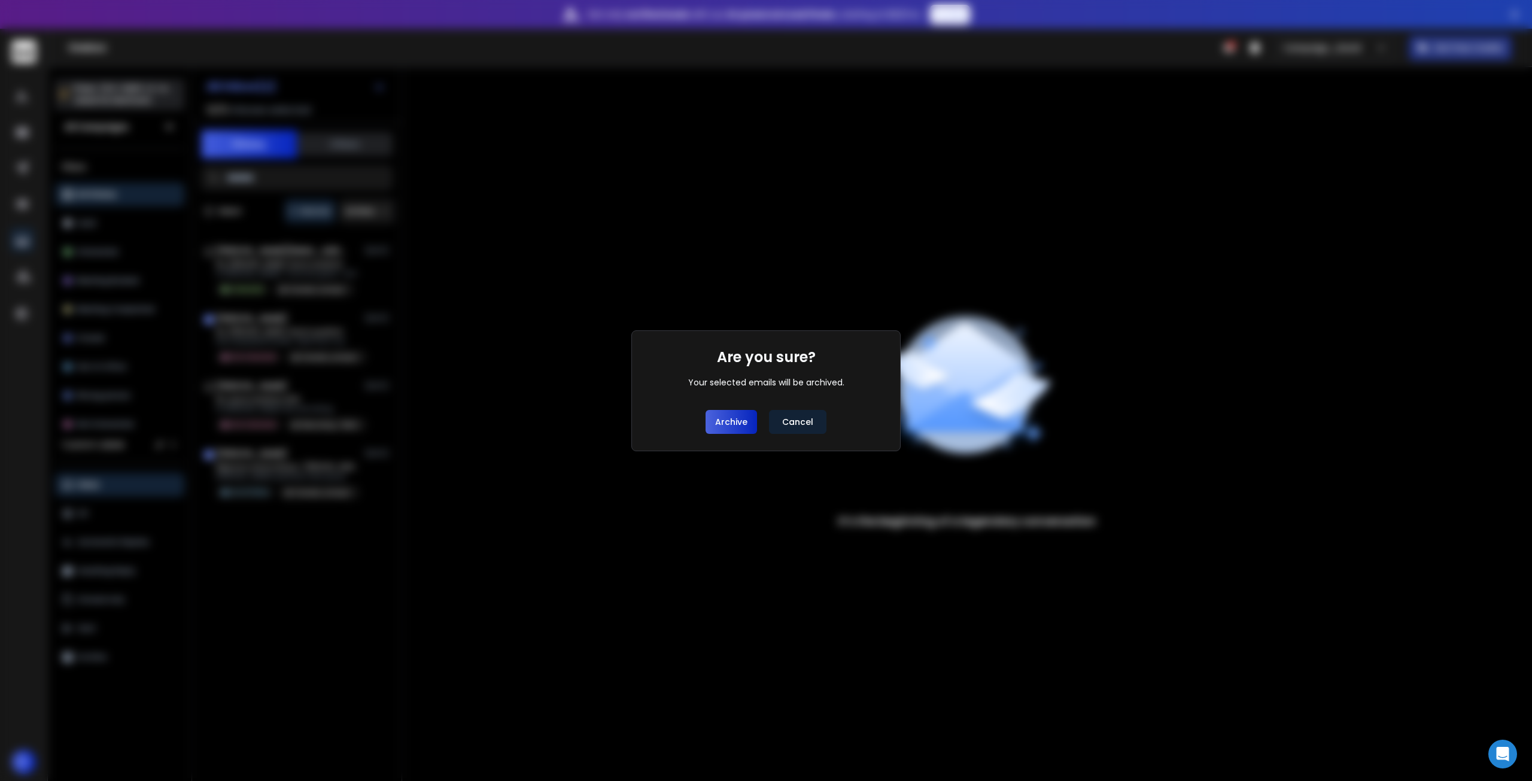
click at [723, 412] on button "archive" at bounding box center [731, 422] width 51 height 24
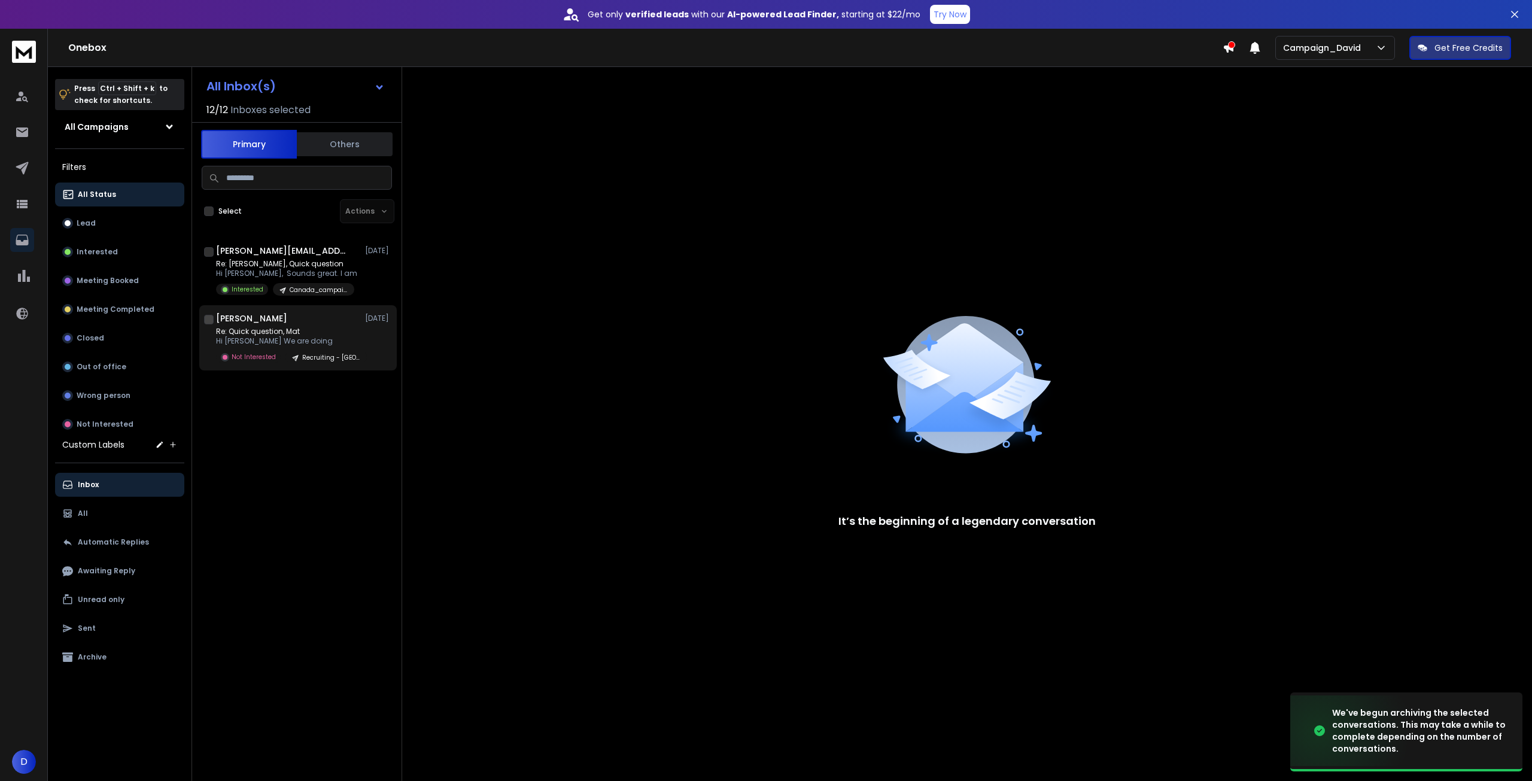
click at [296, 327] on p "Re: Quick question, Mat" at bounding box center [288, 332] width 144 height 10
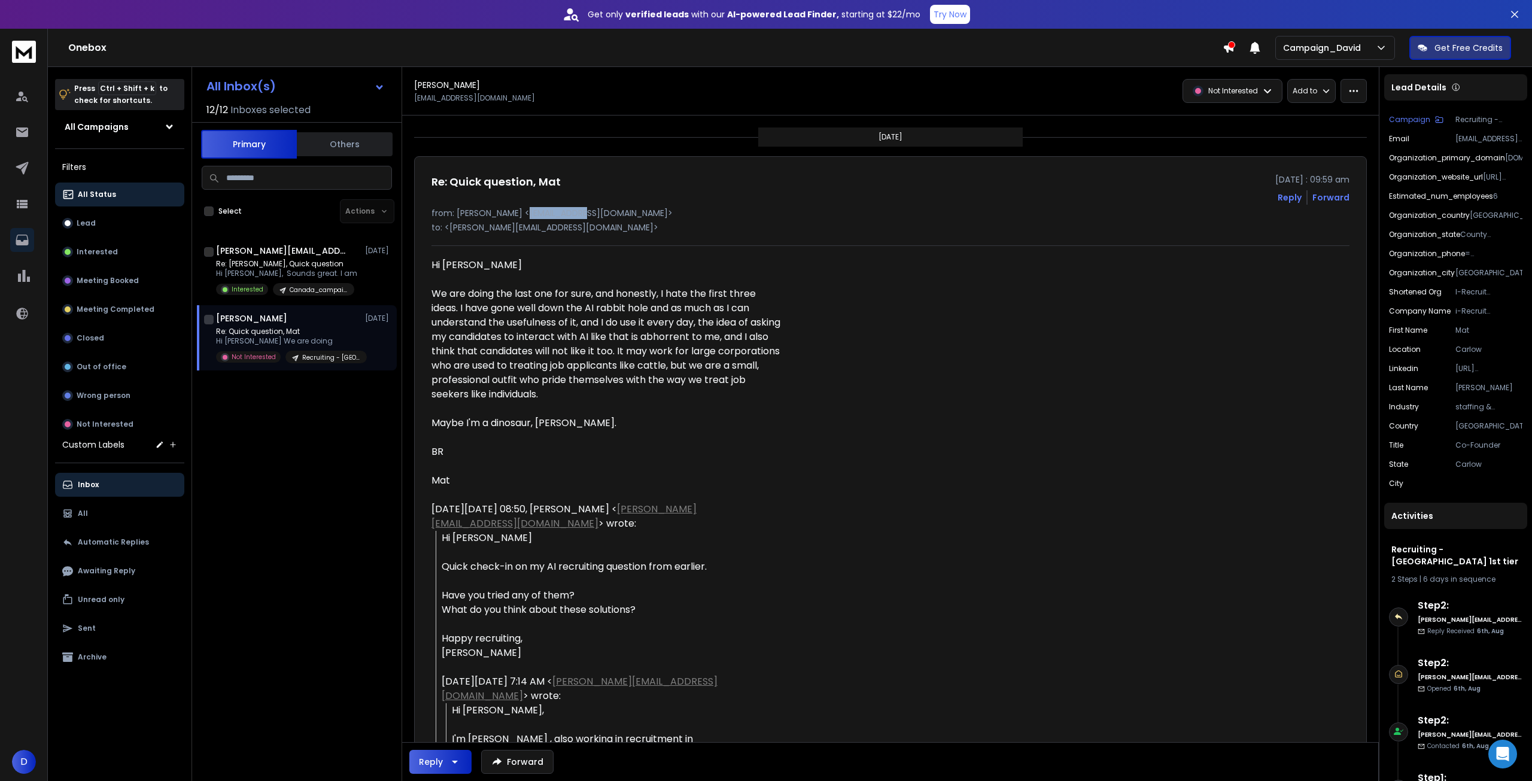
drag, startPoint x: 572, startPoint y: 214, endPoint x: 525, endPoint y: 219, distance: 47.0
click at [525, 219] on div "Re: Quick question, Mat [DATE] : 09:59 am Reply Forward from: [PERSON_NAME] <[E…" at bounding box center [890, 204] width 918 height 60
copy p "[DOMAIN_NAME]"
drag, startPoint x: 486, startPoint y: 290, endPoint x: 661, endPoint y: 289, distance: 174.1
click at [661, 289] on div "Hi [PERSON_NAME] We are doing the last one for sure, and honestly, I hate the f…" at bounding box center [605, 373] width 349 height 230
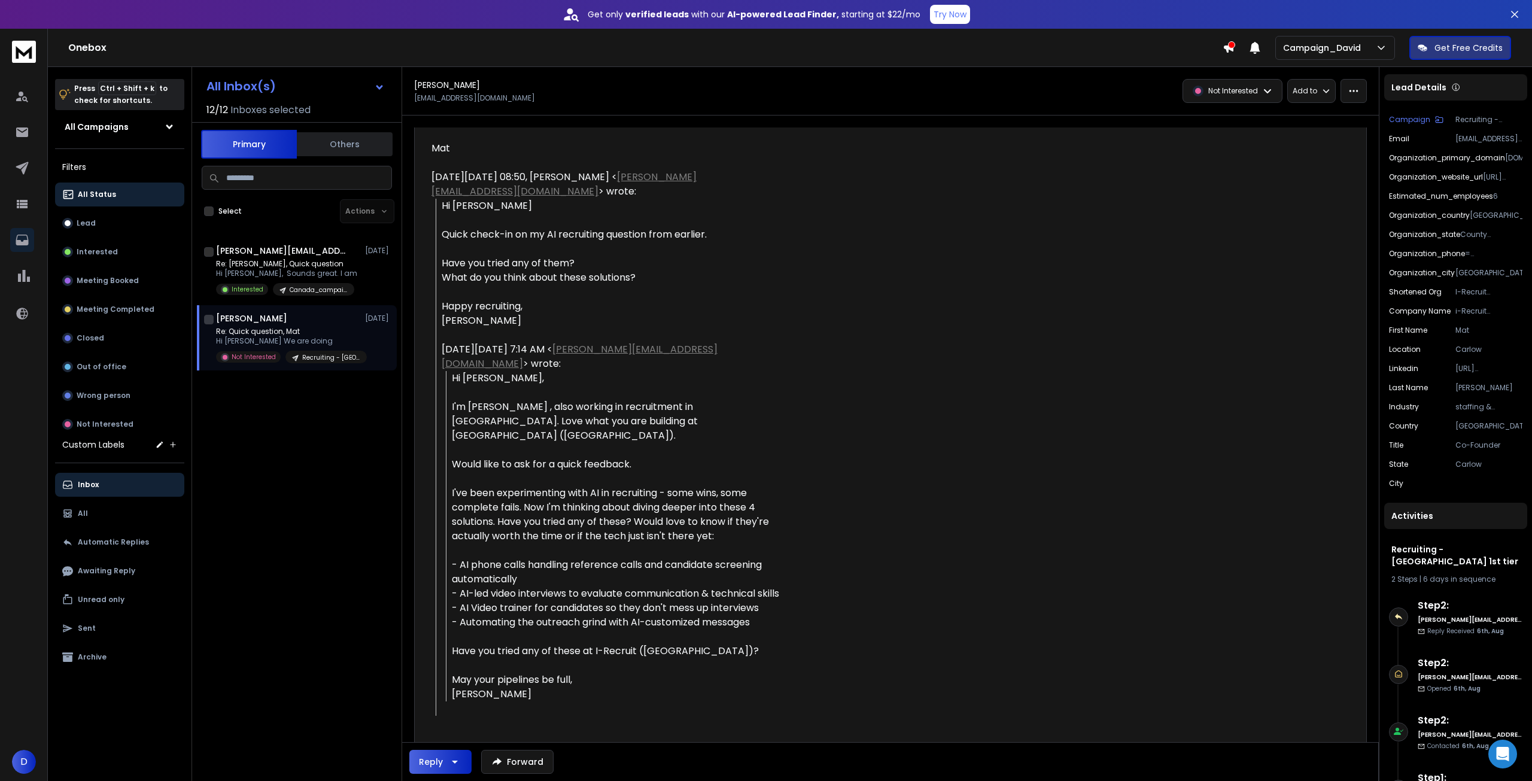
scroll to position [359, 0]
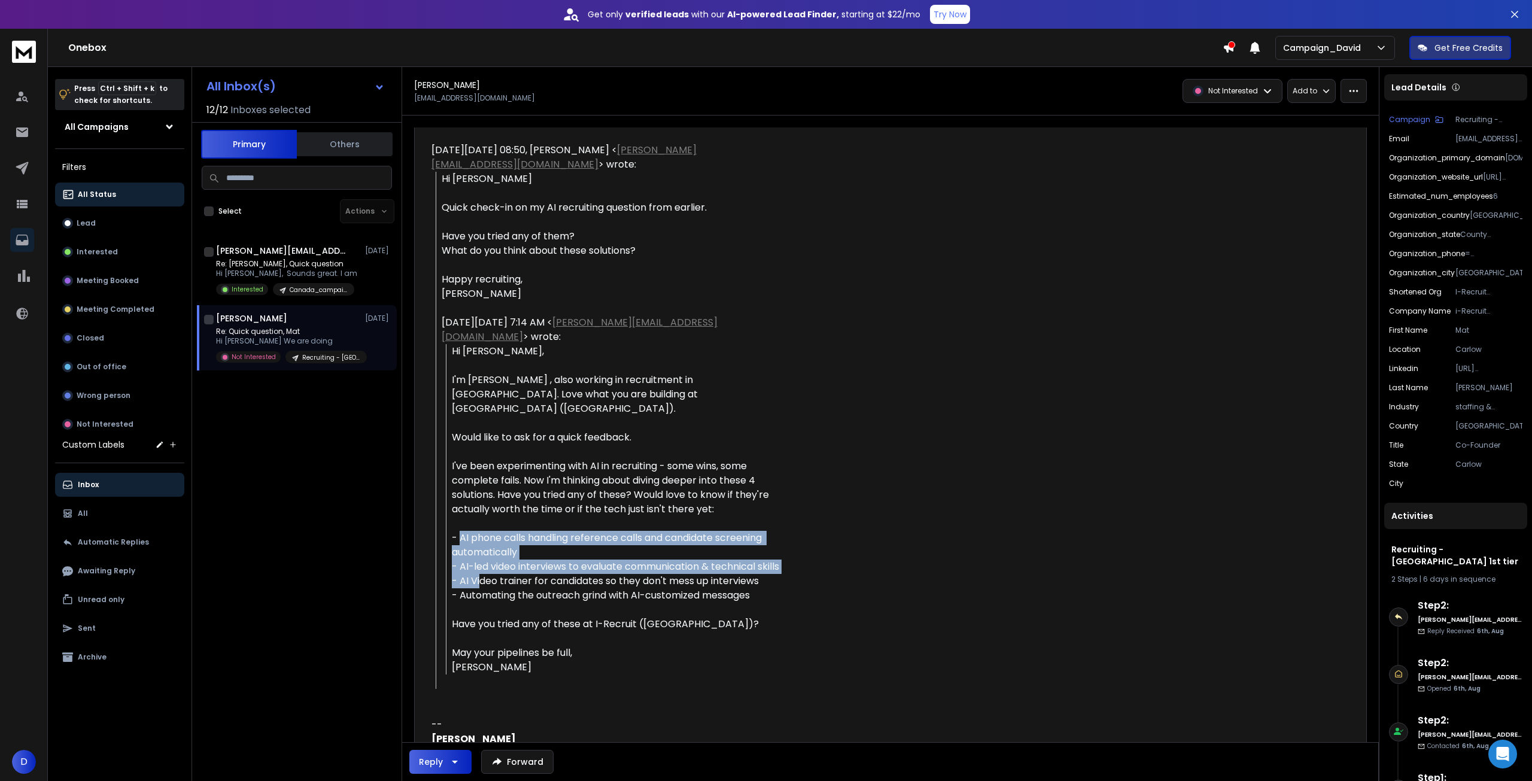
drag, startPoint x: 457, startPoint y: 521, endPoint x: 479, endPoint y: 580, distance: 63.0
click at [479, 580] on div "Hi [PERSON_NAME], I'm [PERSON_NAME] , also working in recruitment in [GEOGRAPHI…" at bounding box center [616, 509] width 329 height 330
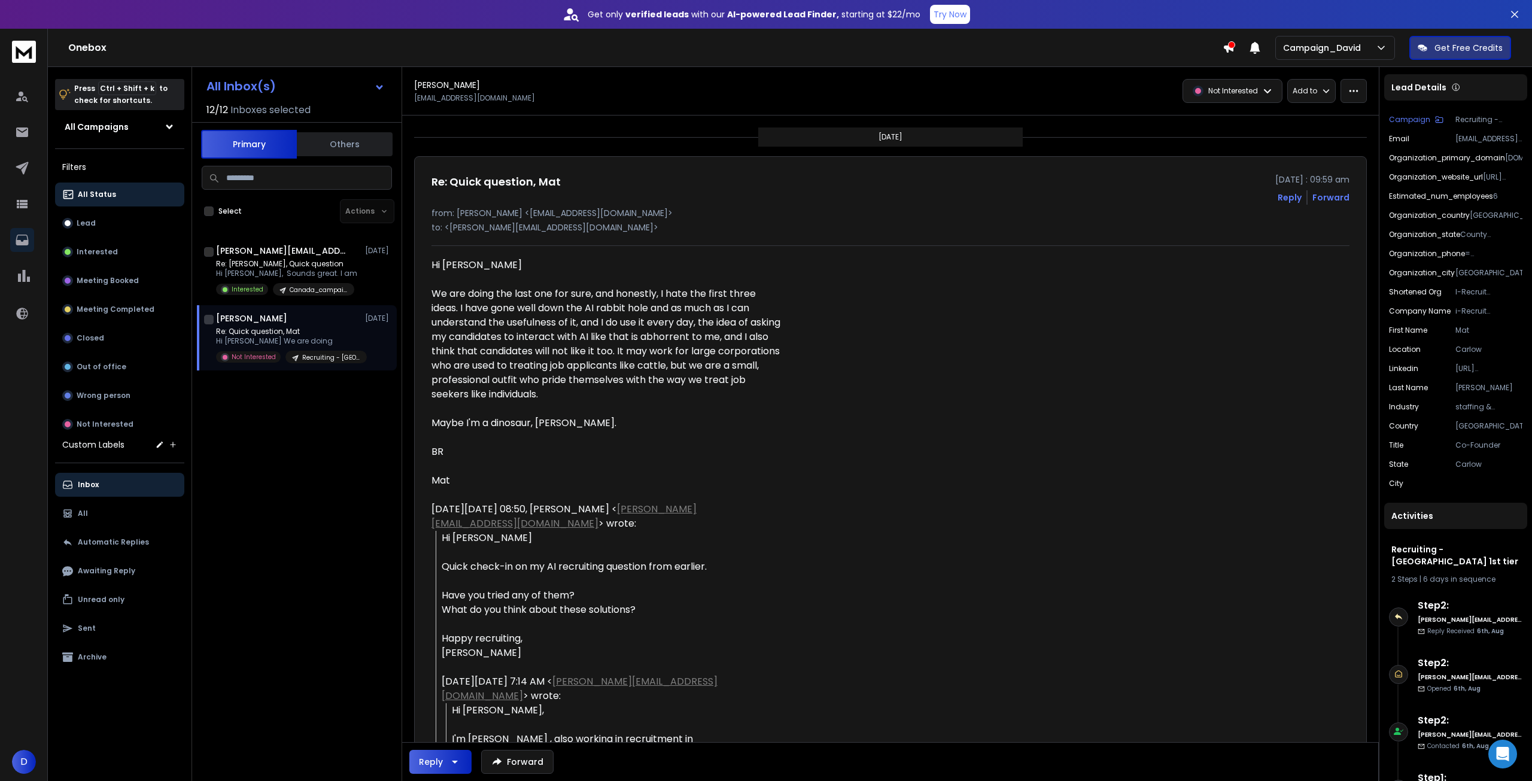
scroll to position [0, 0]
drag, startPoint x: 594, startPoint y: 336, endPoint x: 667, endPoint y: 340, distance: 72.5
click at [667, 340] on div "Hi [PERSON_NAME] We are doing the last one for sure, and honestly, I hate the f…" at bounding box center [605, 373] width 349 height 230
click at [686, 339] on div "Hi [PERSON_NAME] We are doing the last one for sure, and honestly, I hate the f…" at bounding box center [605, 373] width 349 height 230
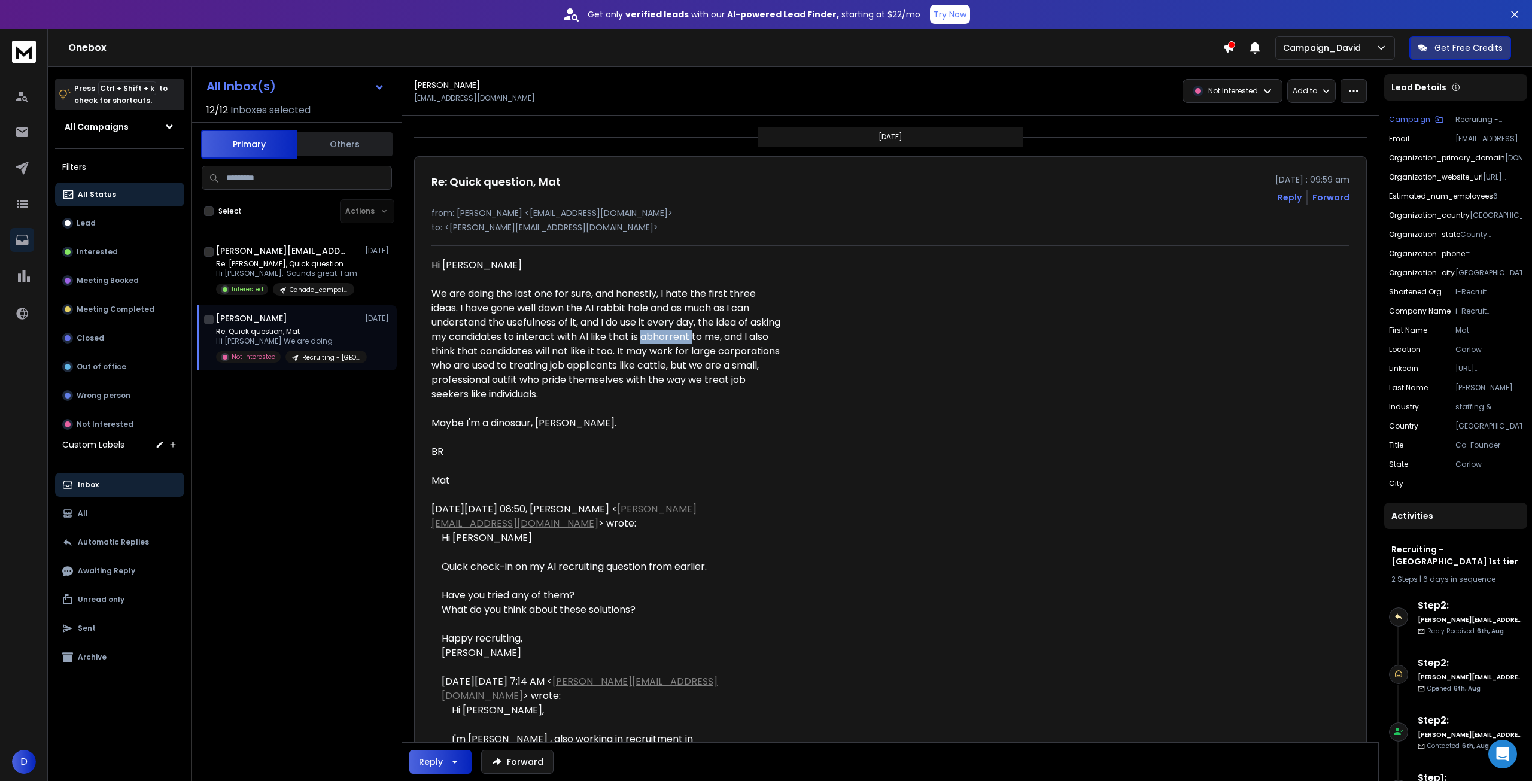
click at [711, 343] on div at bounding box center [711, 343] width 0 height 0
click at [525, 361] on div "Hi [PERSON_NAME] We are doing the last one for sure, and honestly, I hate the f…" at bounding box center [605, 373] width 349 height 230
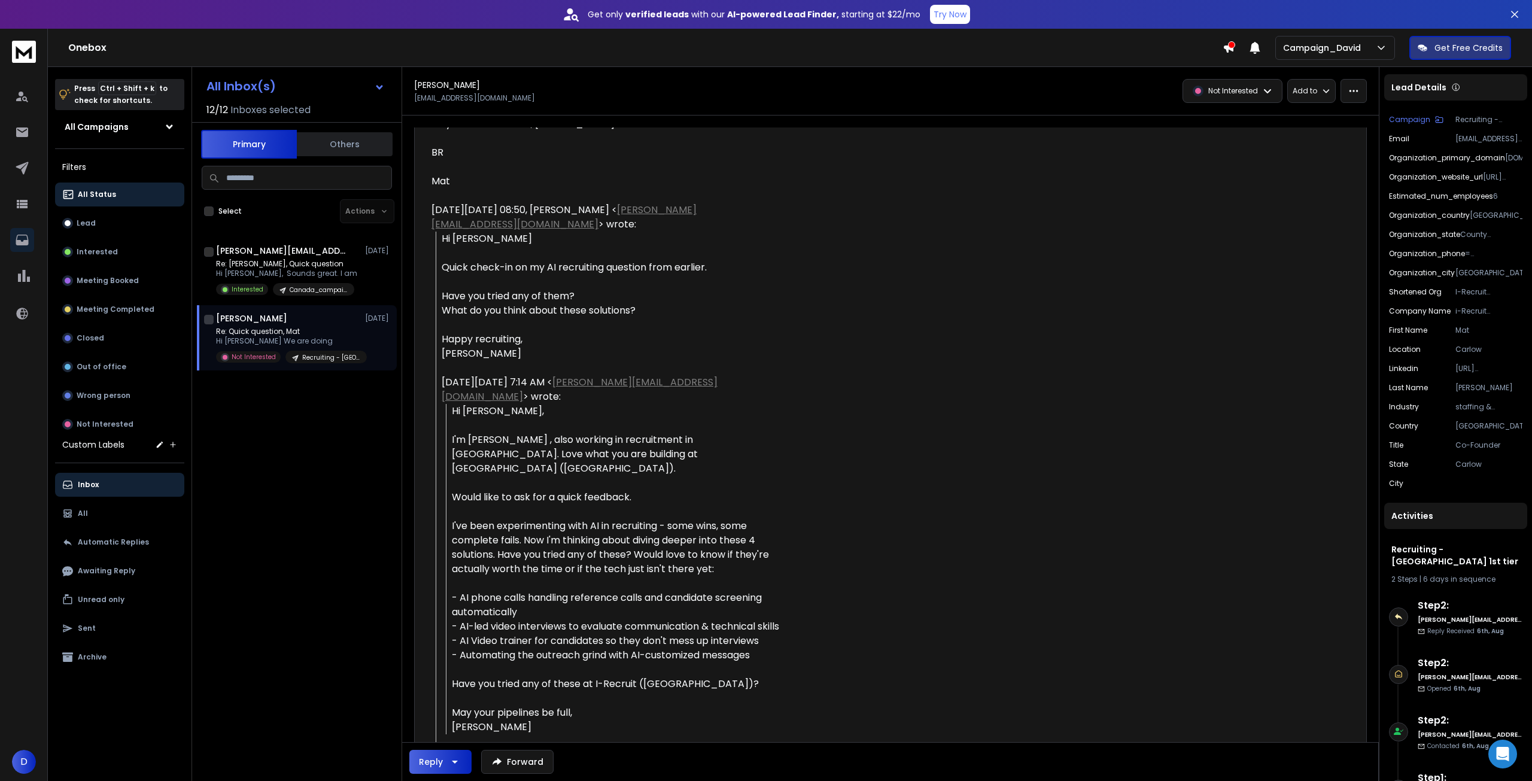
scroll to position [419, 0]
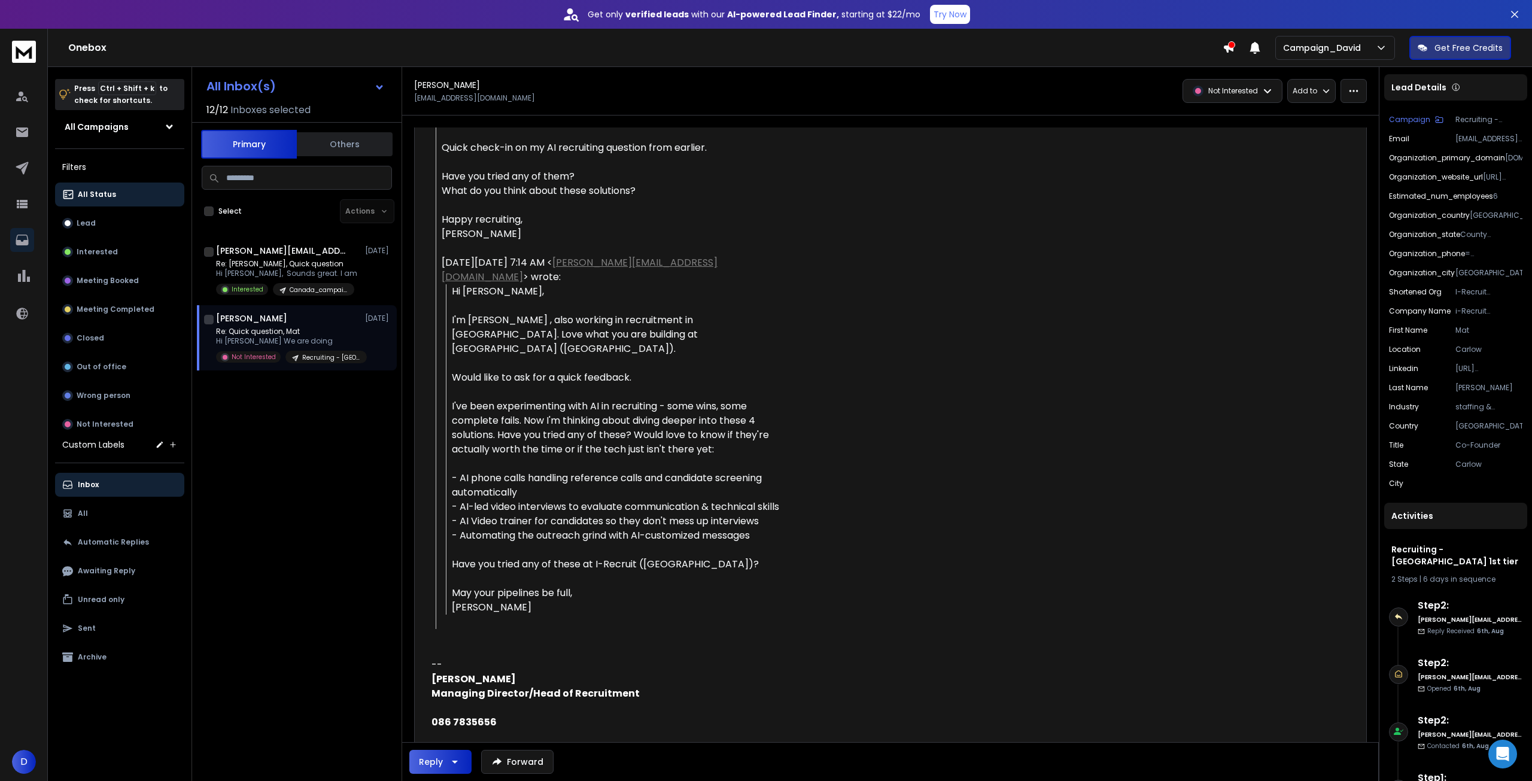
click at [708, 518] on div "Hi [PERSON_NAME], I'm [PERSON_NAME] , also working in recruitment in [GEOGRAPHI…" at bounding box center [616, 449] width 329 height 330
copy div "- AI Video trainer for candidates so they don't mess up interviews"
click at [692, 520] on div "Hi [PERSON_NAME], I'm [PERSON_NAME] , also working in recruitment in [GEOGRAPHI…" at bounding box center [616, 449] width 329 height 330
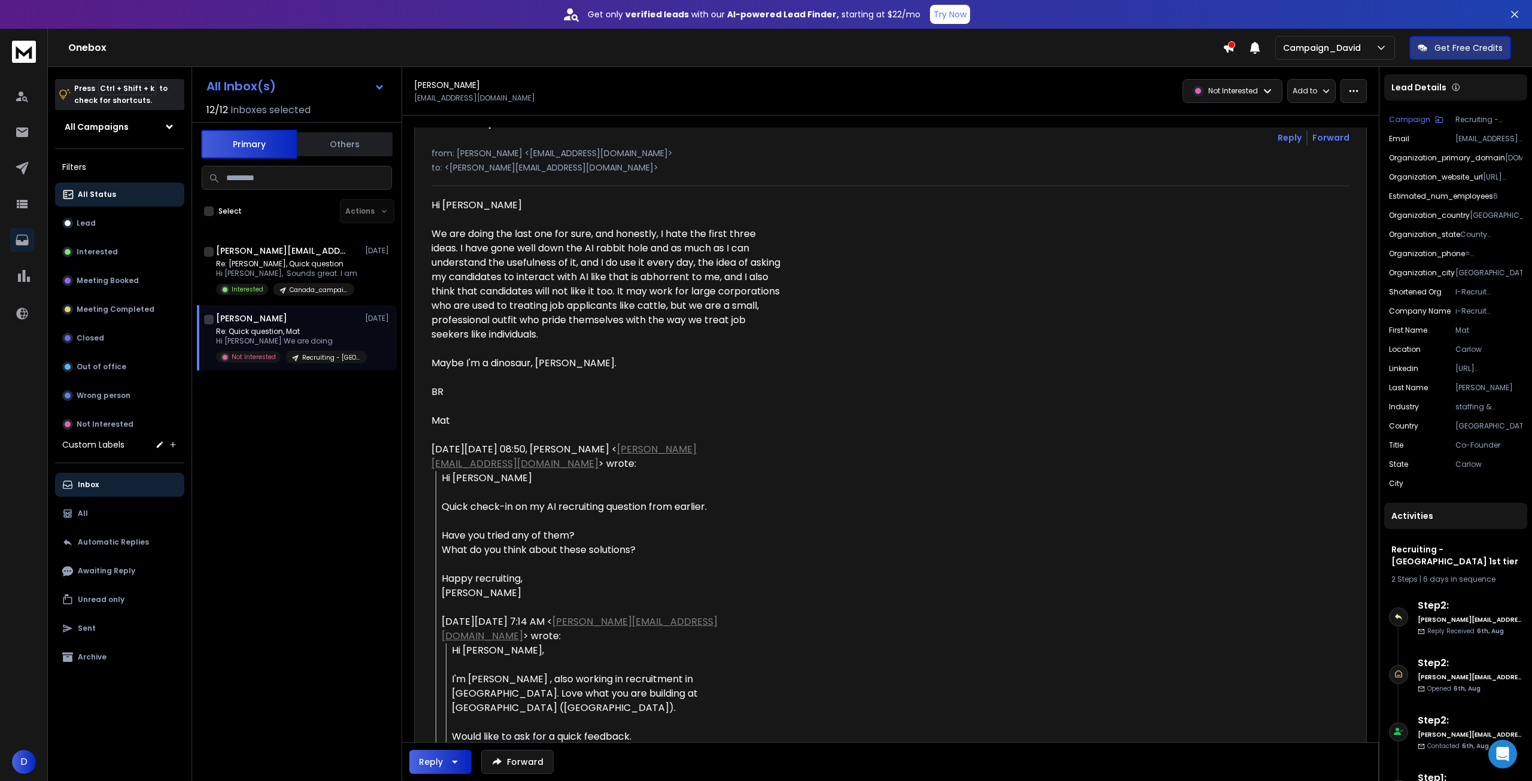
scroll to position [0, 0]
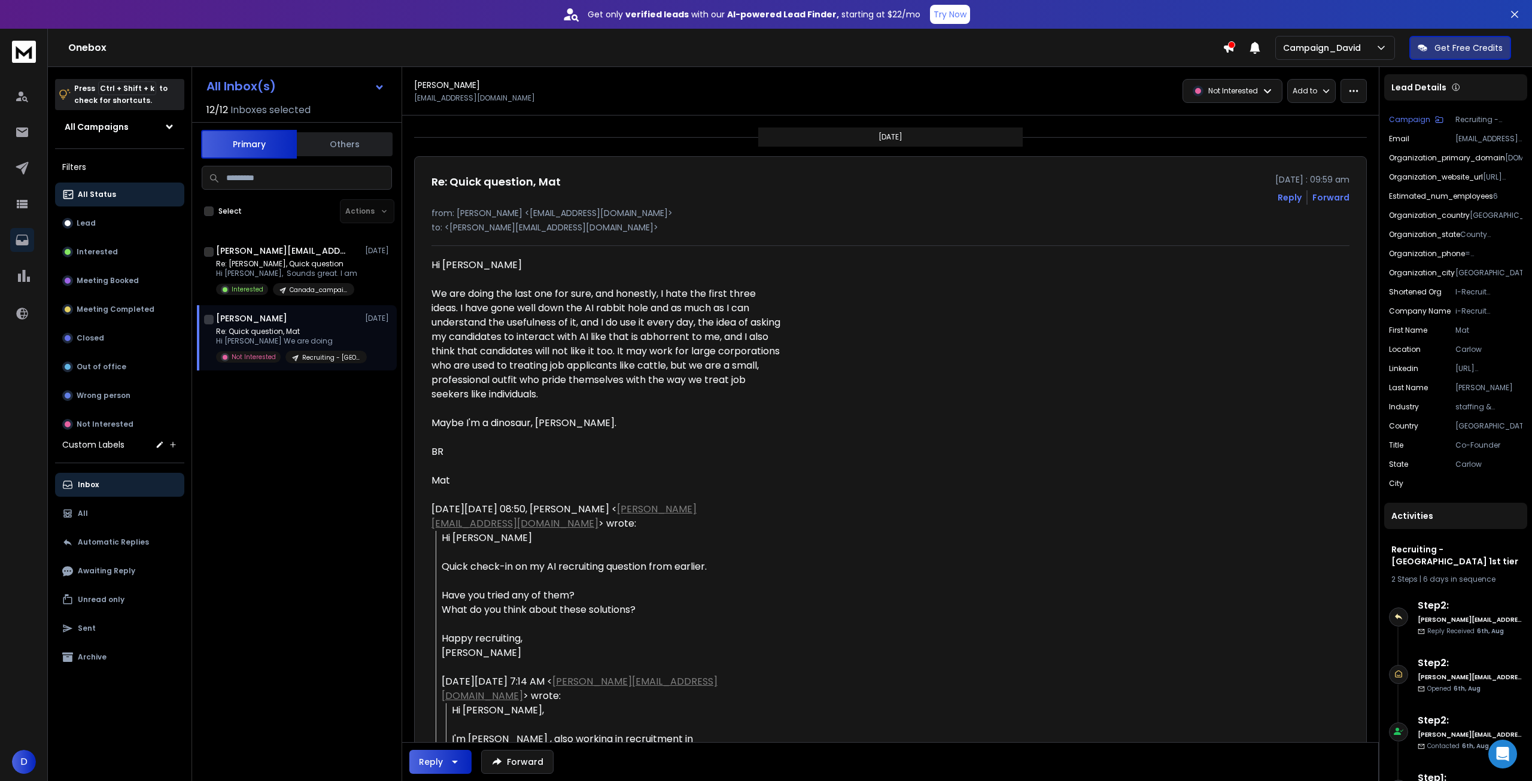
click at [455, 767] on icon "button" at bounding box center [455, 762] width 14 height 14
click at [449, 730] on p "Reply All" at bounding box center [445, 732] width 34 height 12
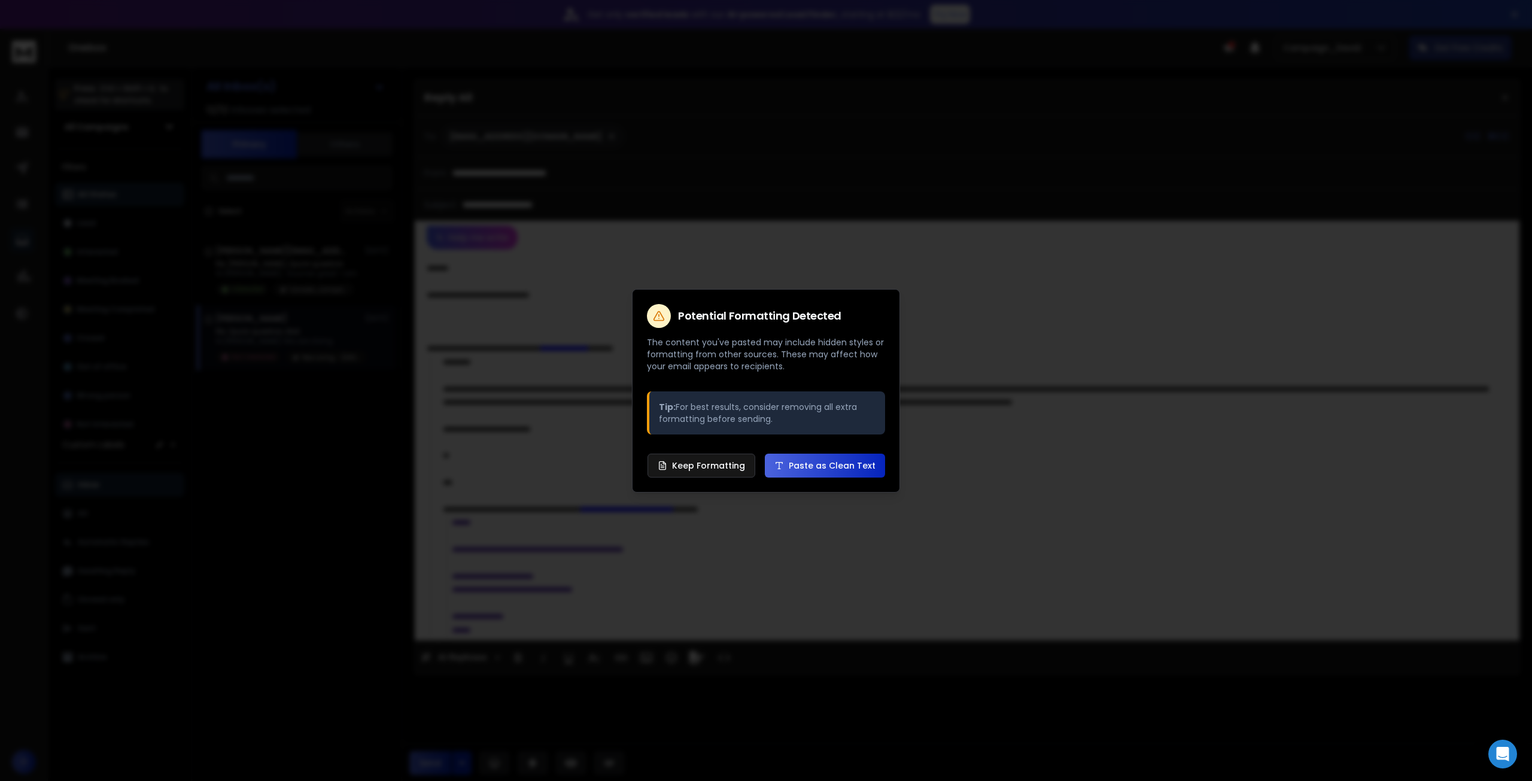
click at [866, 477] on div "Dialog Title Potential Formatting Detected The content you've pasted may includ…" at bounding box center [766, 390] width 268 height 203
click at [867, 470] on button "Paste as Clean Text" at bounding box center [825, 466] width 120 height 24
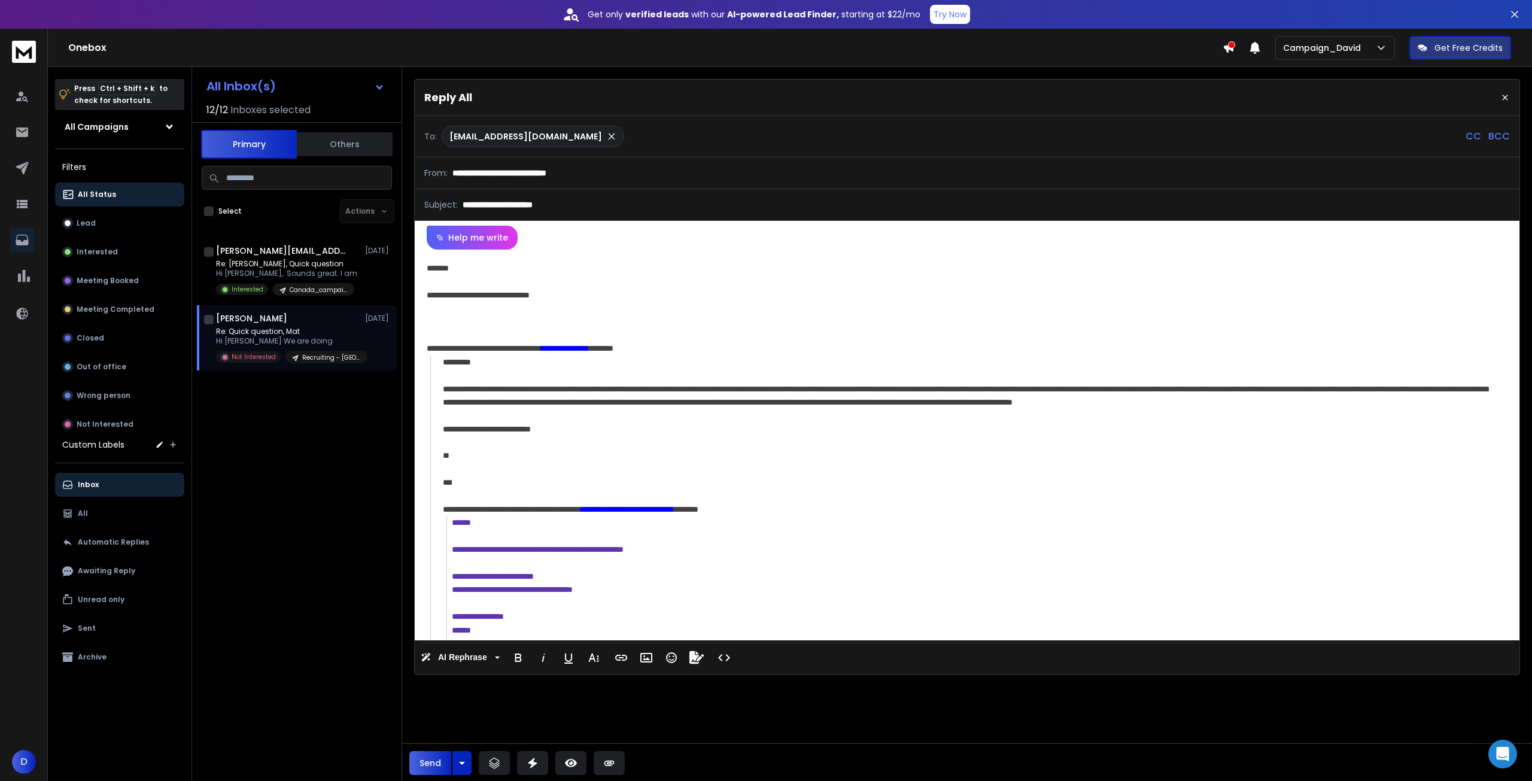
click at [540, 309] on div at bounding box center [967, 308] width 1081 height 13
click at [674, 311] on div "**********" at bounding box center [961, 308] width 1068 height 13
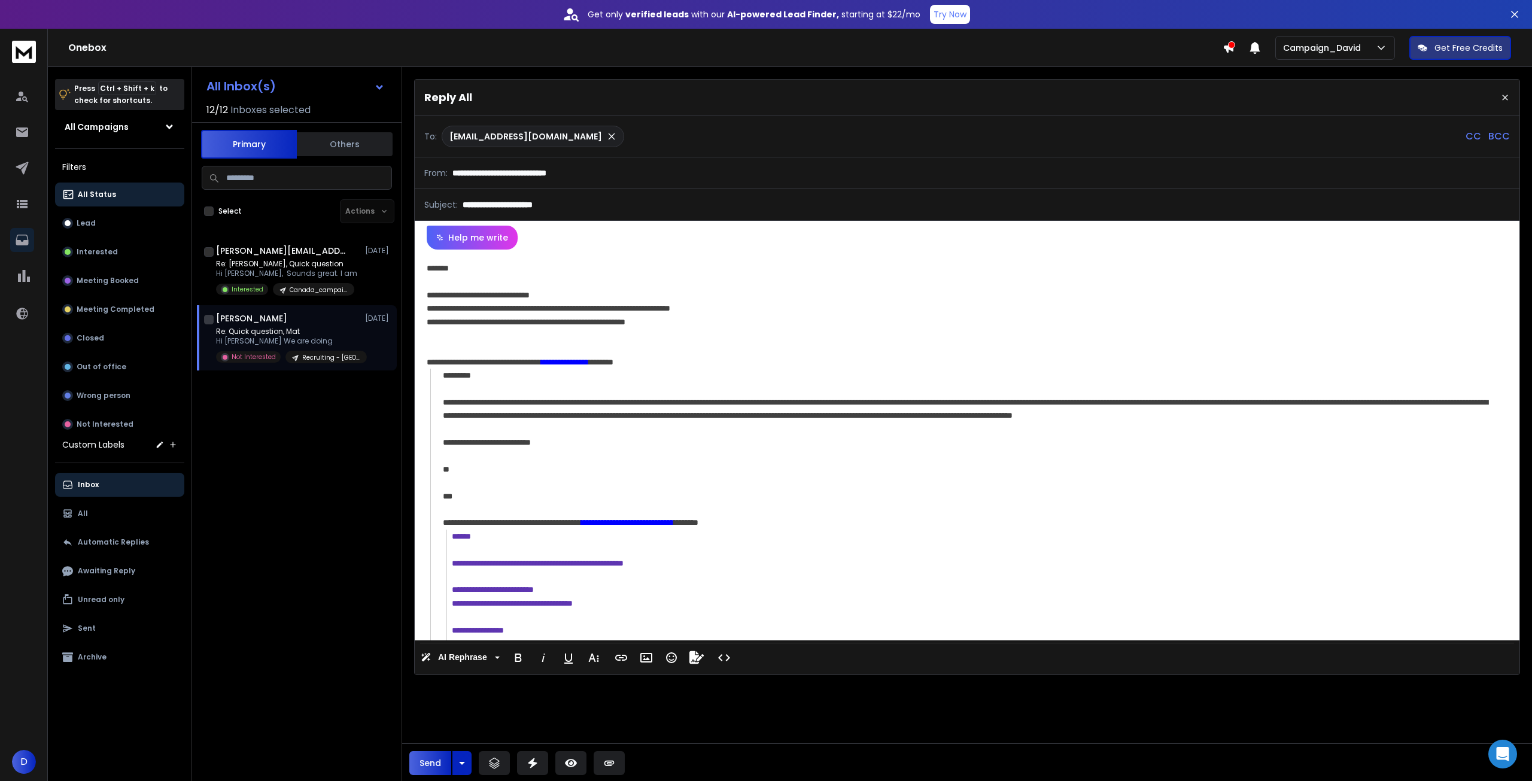
click at [731, 307] on div "**********" at bounding box center [961, 308] width 1068 height 13
drag, startPoint x: 705, startPoint y: 308, endPoint x: 731, endPoint y: 309, distance: 25.7
click at [731, 309] on div "**********" at bounding box center [961, 308] width 1068 height 13
click at [734, 311] on div "**********" at bounding box center [961, 308] width 1068 height 13
drag, startPoint x: 732, startPoint y: 309, endPoint x: 704, endPoint y: 310, distance: 28.7
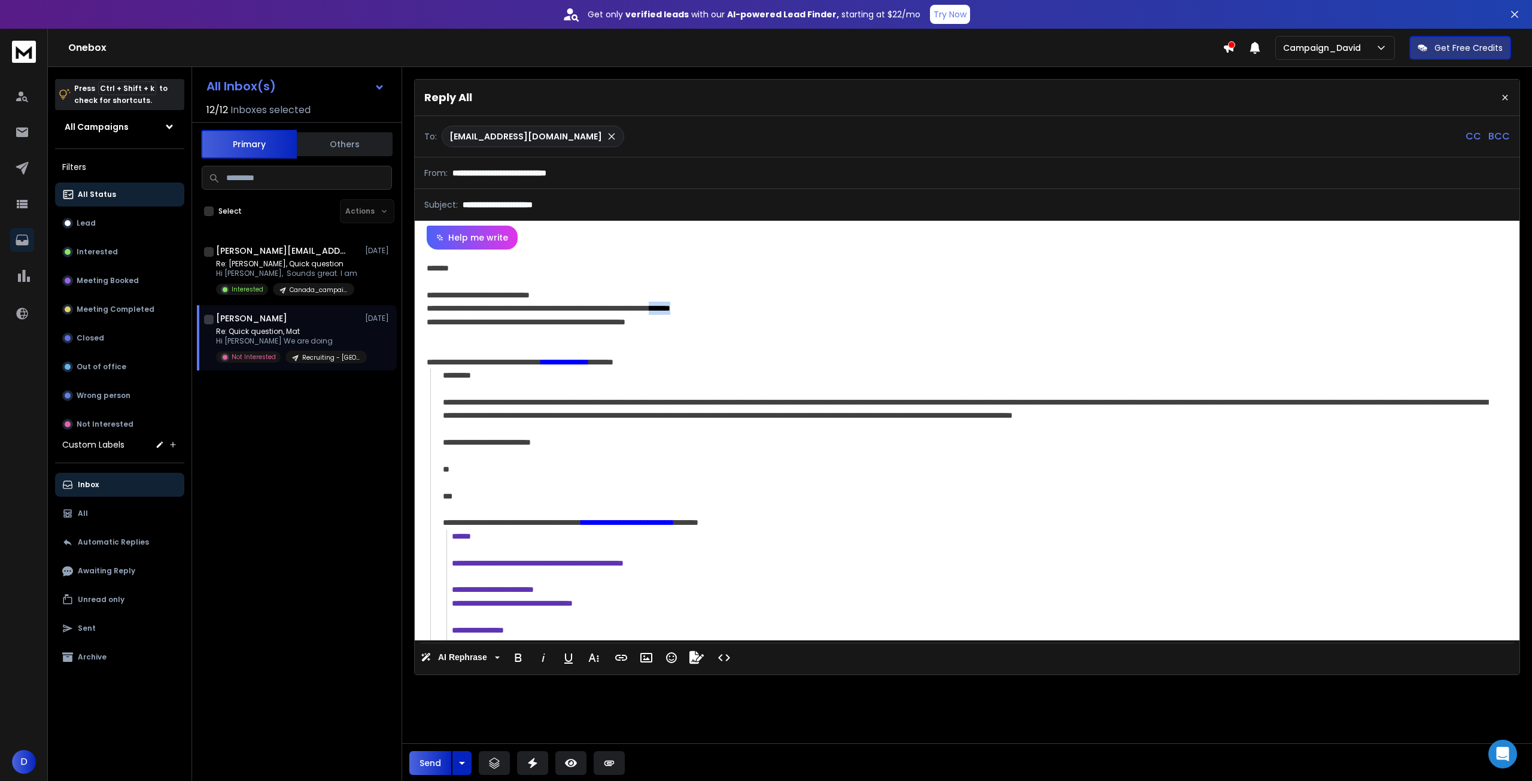
click at [704, 310] on div "**********" at bounding box center [961, 308] width 1068 height 13
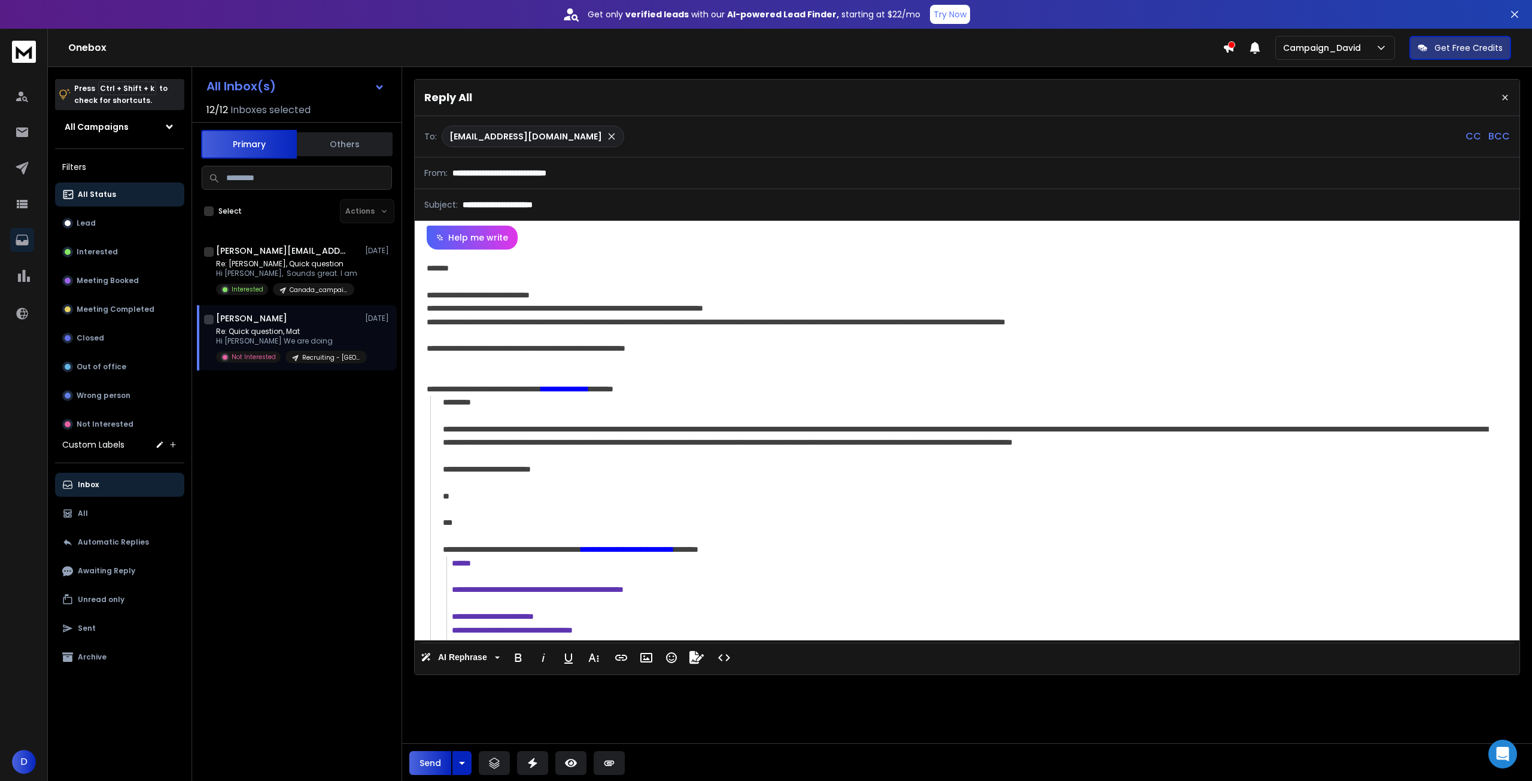
click at [793, 306] on div "**********" at bounding box center [961, 308] width 1068 height 13
click at [580, 323] on div "**********" at bounding box center [961, 321] width 1068 height 13
click at [569, 323] on div "**********" at bounding box center [961, 321] width 1068 height 13
click at [667, 319] on div "**********" at bounding box center [961, 321] width 1068 height 13
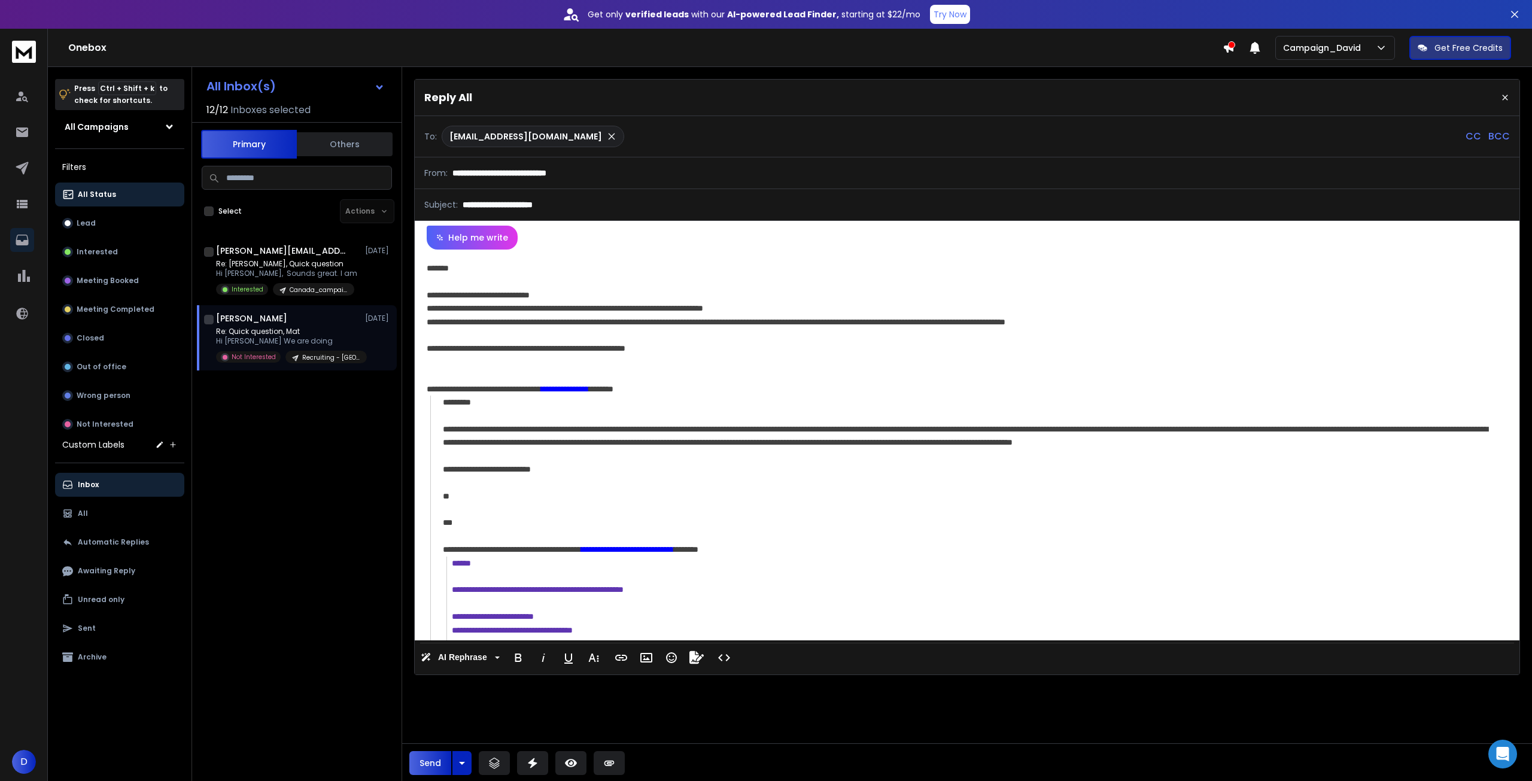
click at [665, 319] on div "**********" at bounding box center [961, 321] width 1068 height 13
drag, startPoint x: 518, startPoint y: 321, endPoint x: 460, endPoint y: 323, distance: 58.1
click at [460, 323] on div "**********" at bounding box center [961, 321] width 1068 height 13
click at [515, 326] on div "**********" at bounding box center [961, 321] width 1068 height 13
click at [664, 323] on div "**********" at bounding box center [961, 321] width 1068 height 13
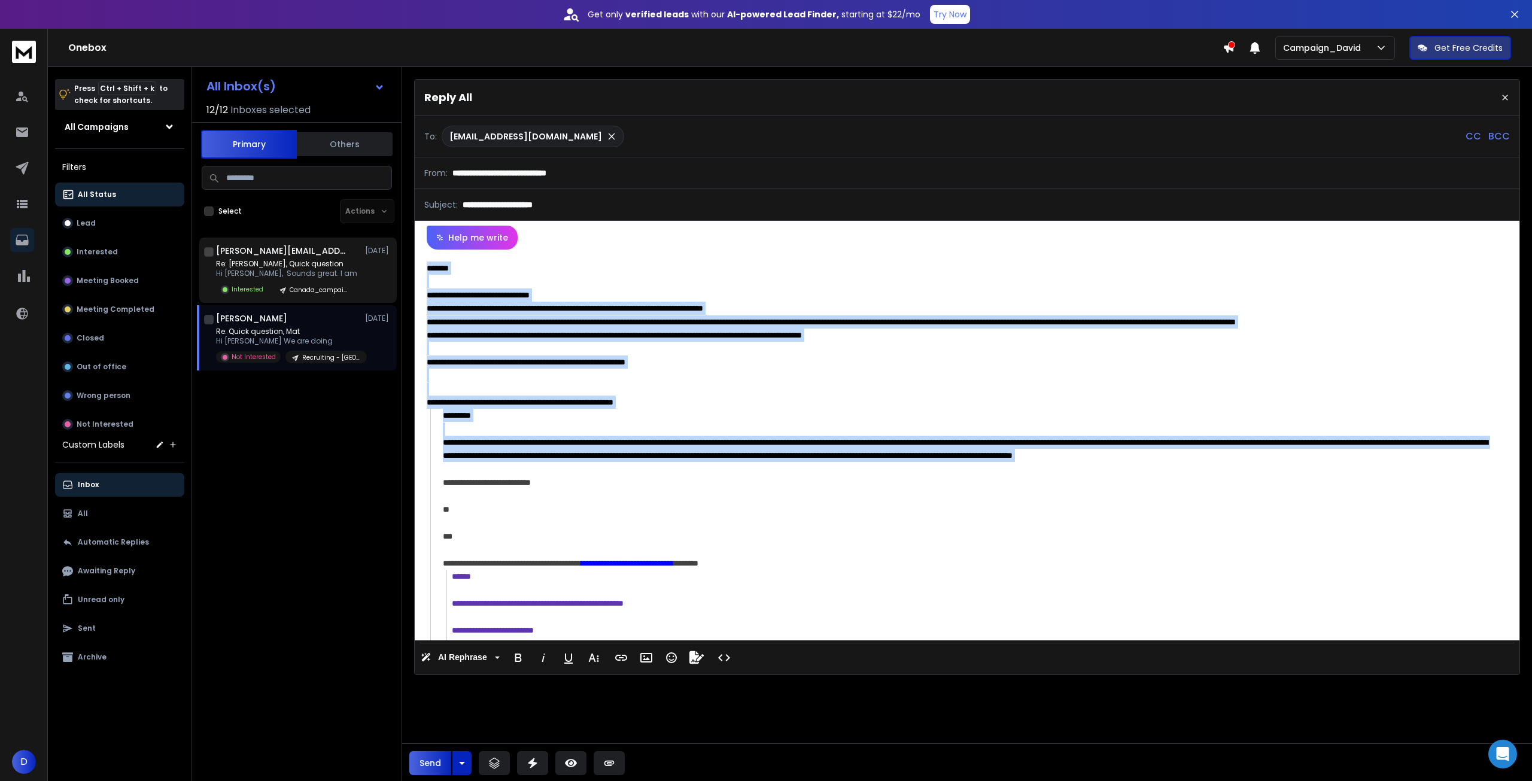
drag, startPoint x: 1364, startPoint y: 465, endPoint x: 391, endPoint y: 270, distance: 992.3
click at [391, 270] on div "**********" at bounding box center [861, 457] width 1340 height 781
copy div "**********"
